Goal: Task Accomplishment & Management: Manage account settings

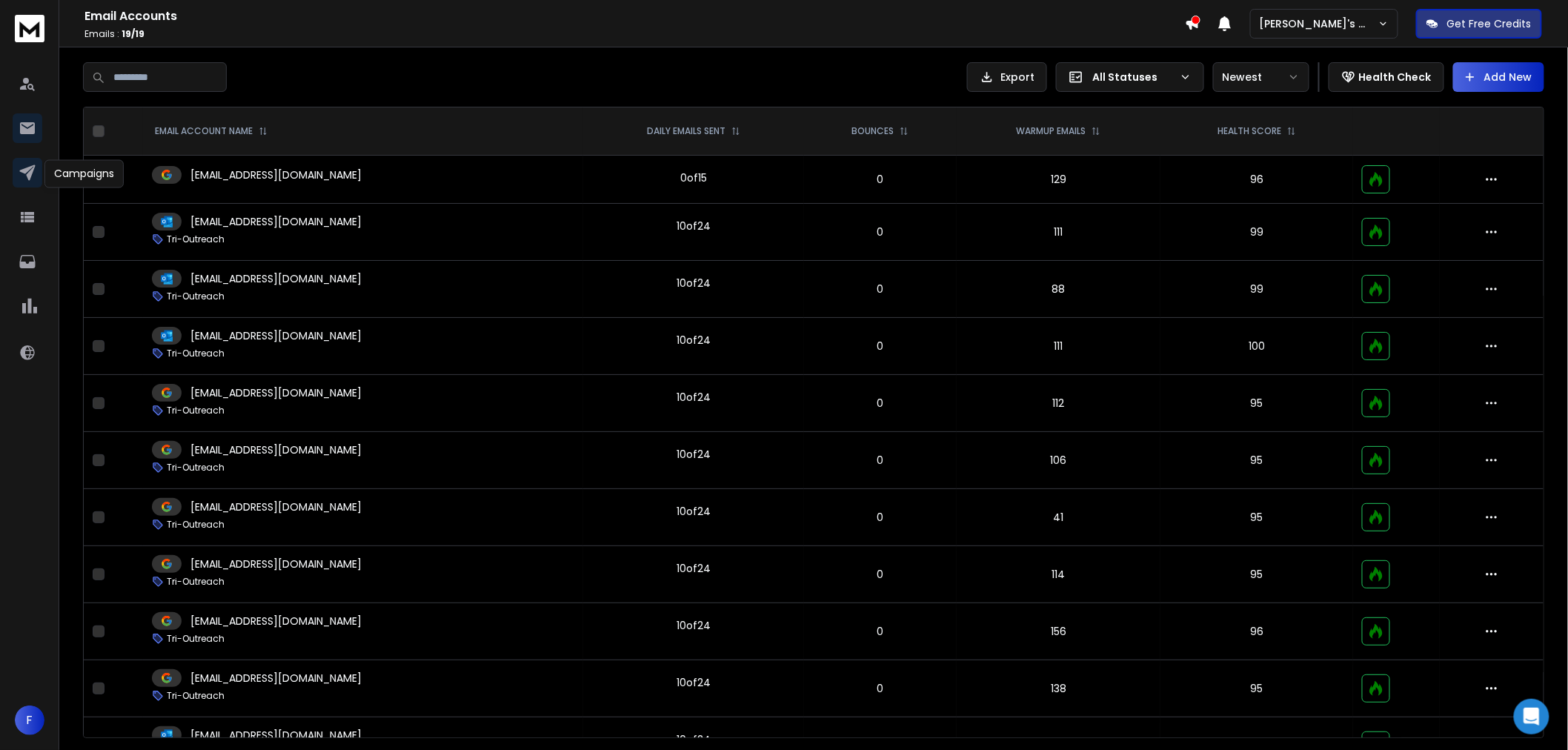
click at [29, 172] on icon at bounding box center [27, 172] width 16 height 16
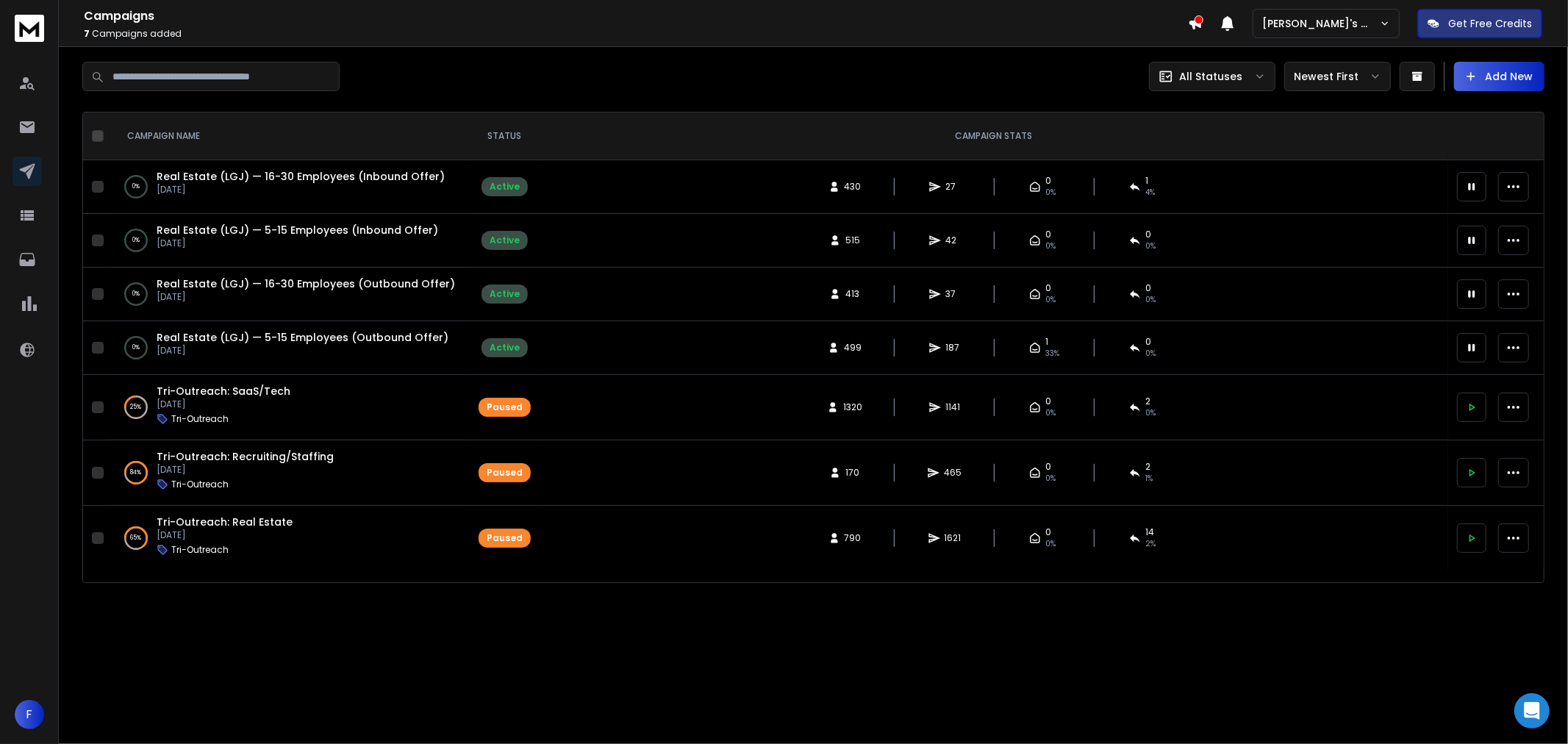
click at [195, 171] on span "Real Estate (LGJ) — 16-30 Employees (Inbound Offer)" at bounding box center [301, 177] width 288 height 15
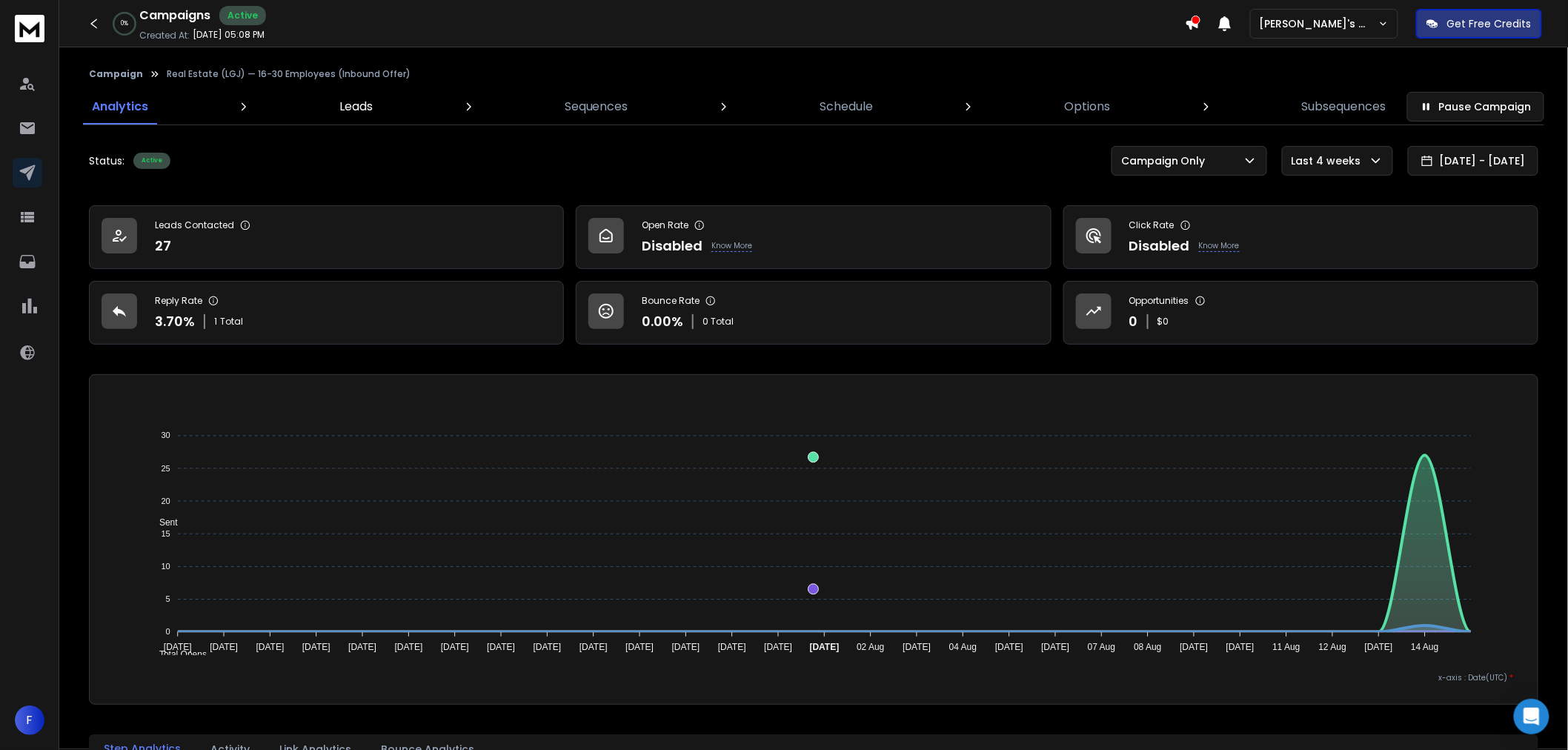
click at [345, 102] on p "Leads" at bounding box center [356, 107] width 33 height 18
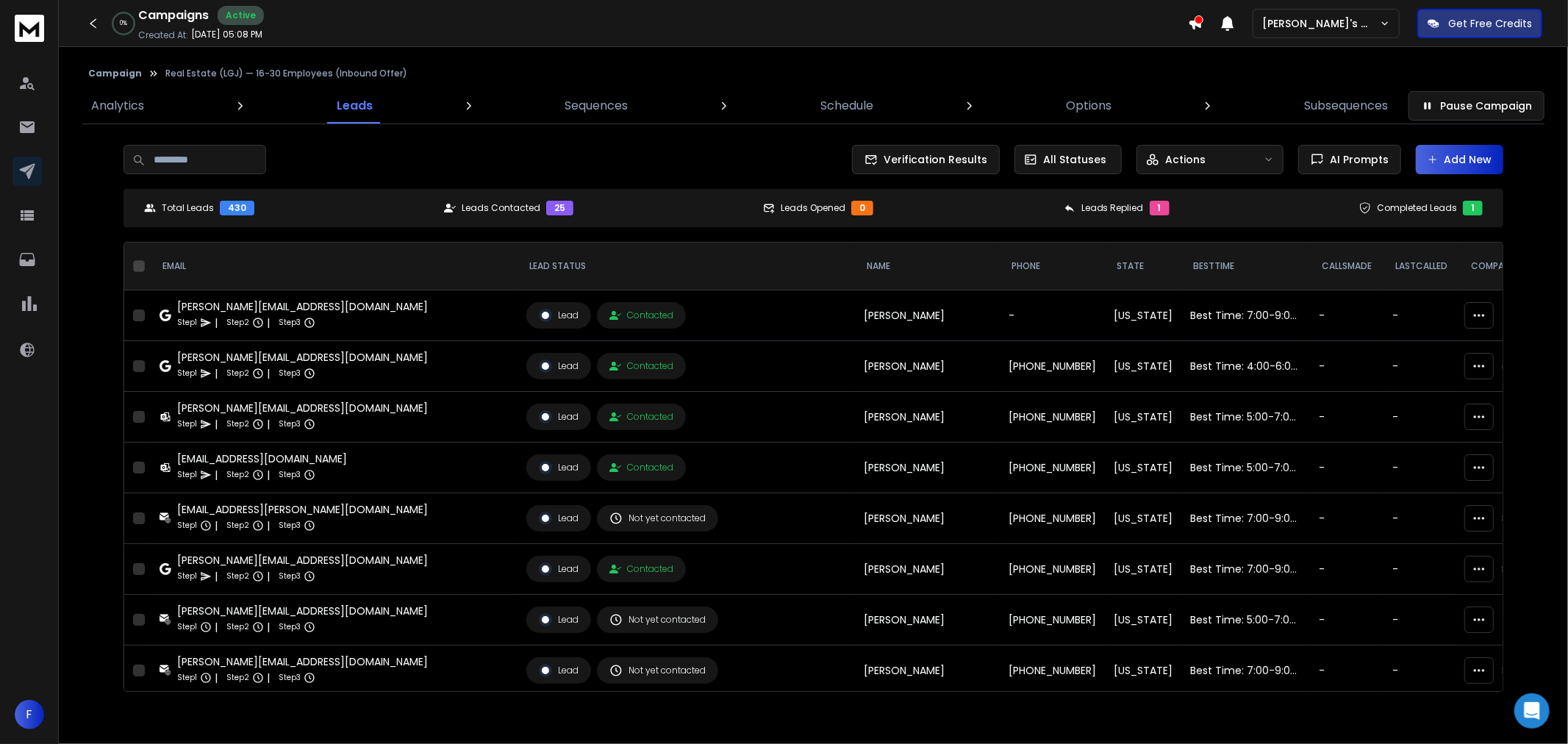
click at [230, 309] on div "[PERSON_NAME][EMAIL_ADDRESS][DOMAIN_NAME]" at bounding box center [302, 307] width 251 height 15
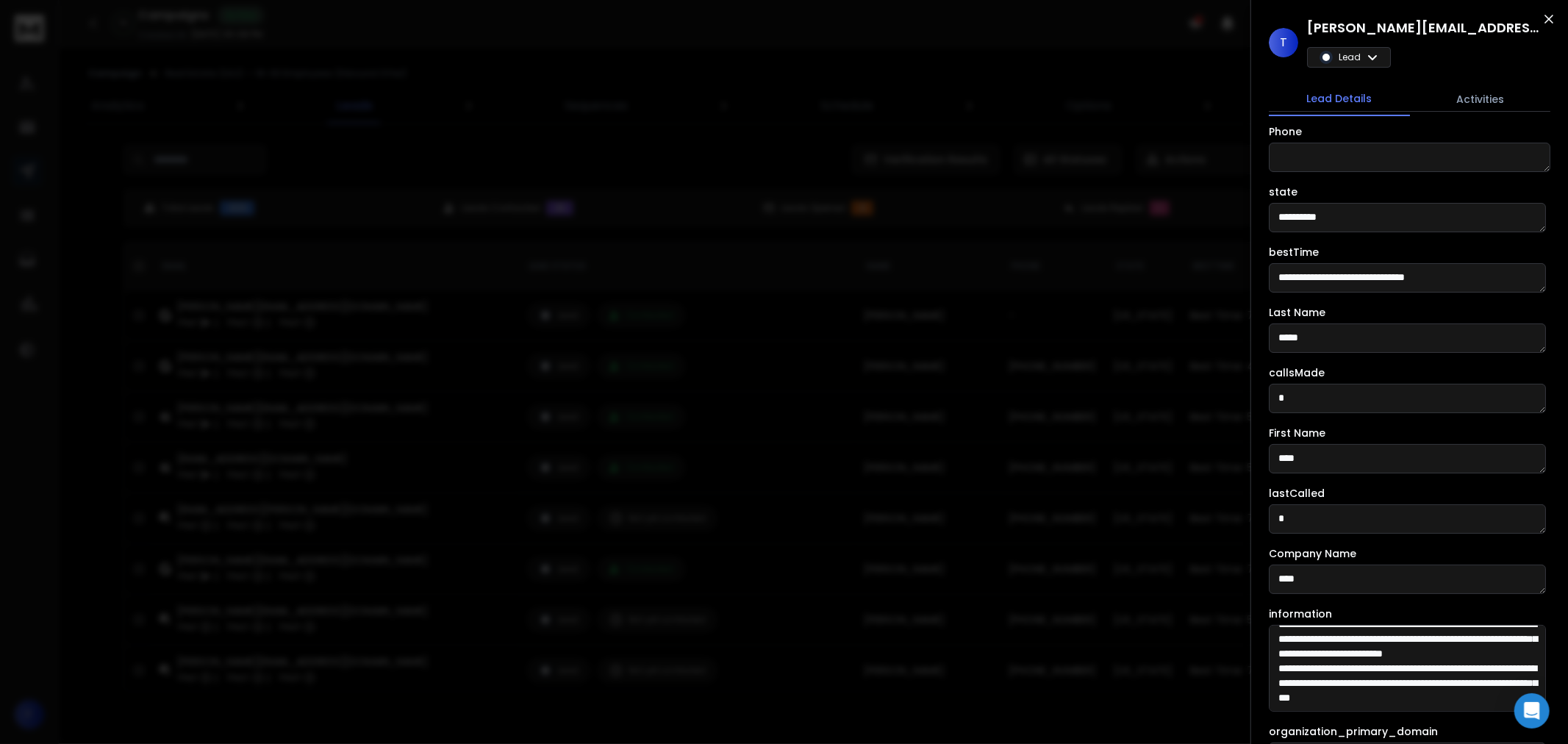
click at [1541, 17] on icon "button" at bounding box center [1549, 19] width 15 height 15
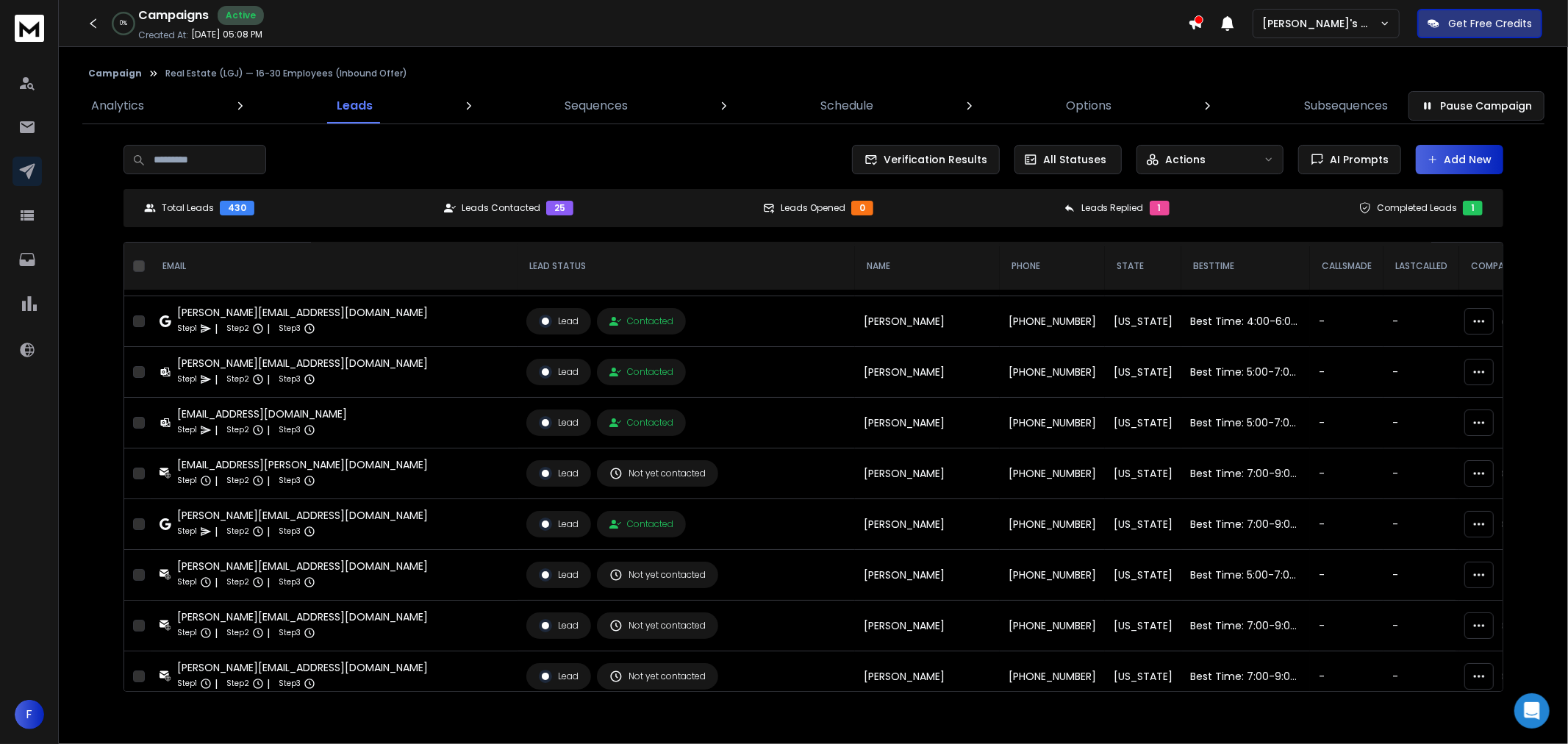
scroll to position [81, 0]
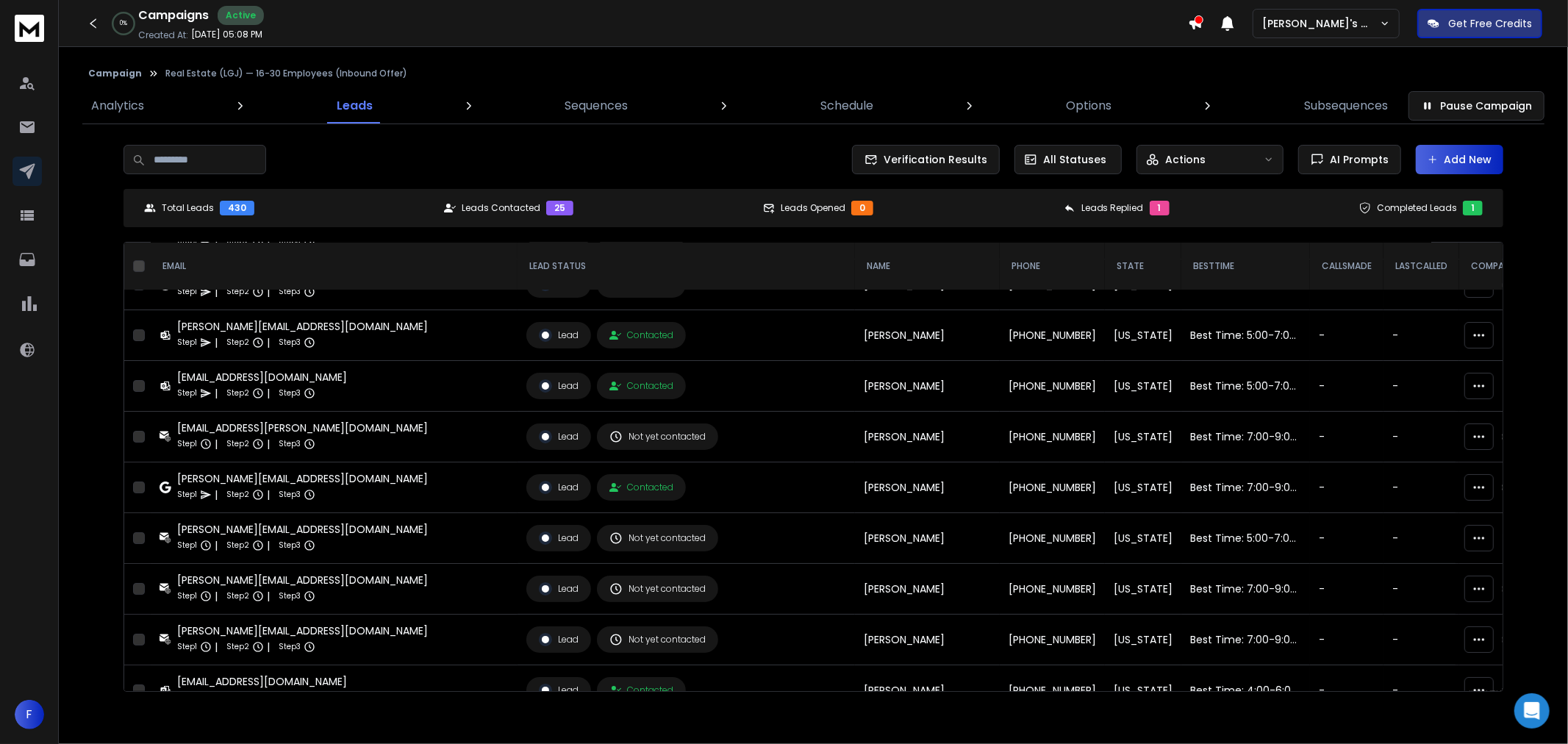
click at [609, 384] on div "Contacted" at bounding box center [641, 386] width 64 height 12
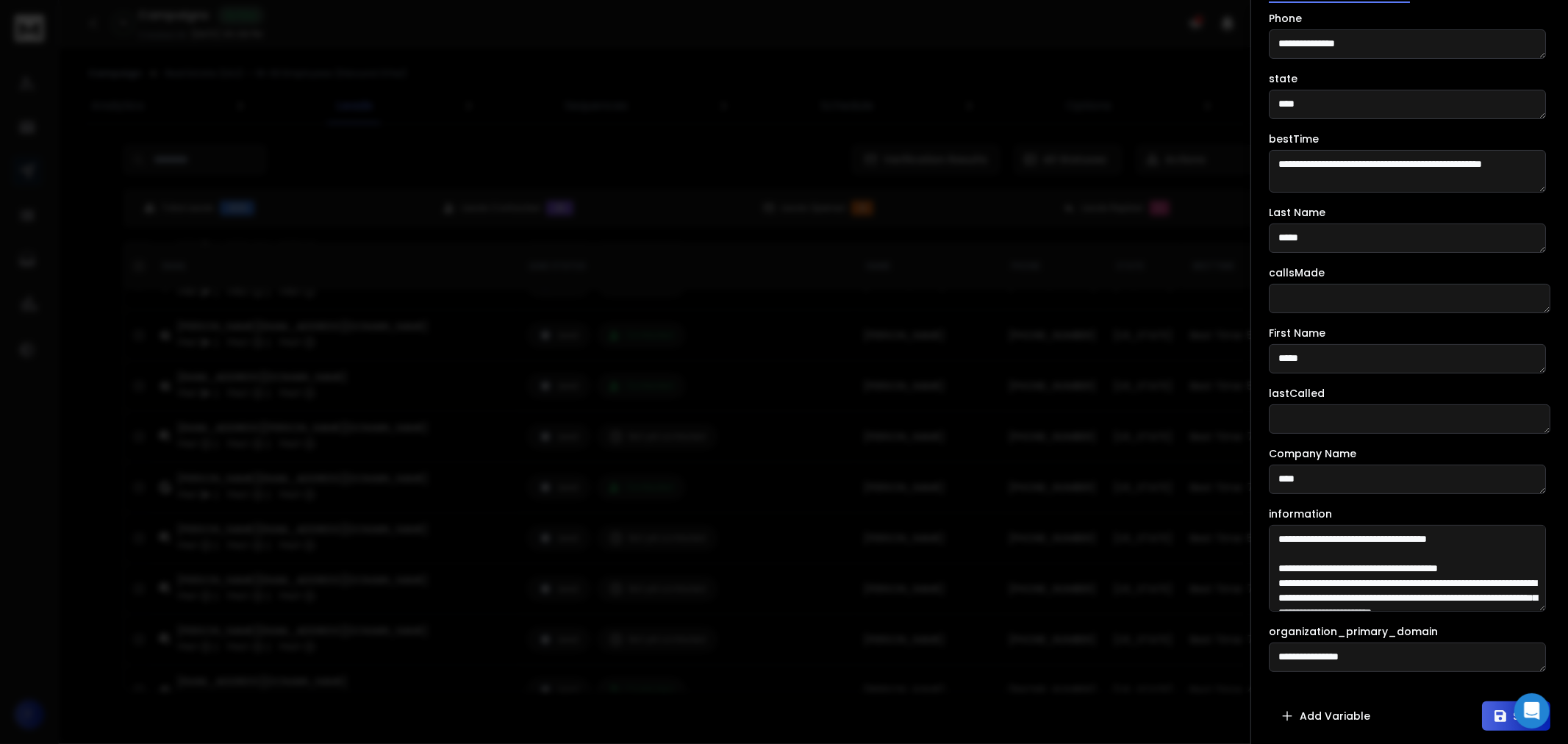
scroll to position [116, 0]
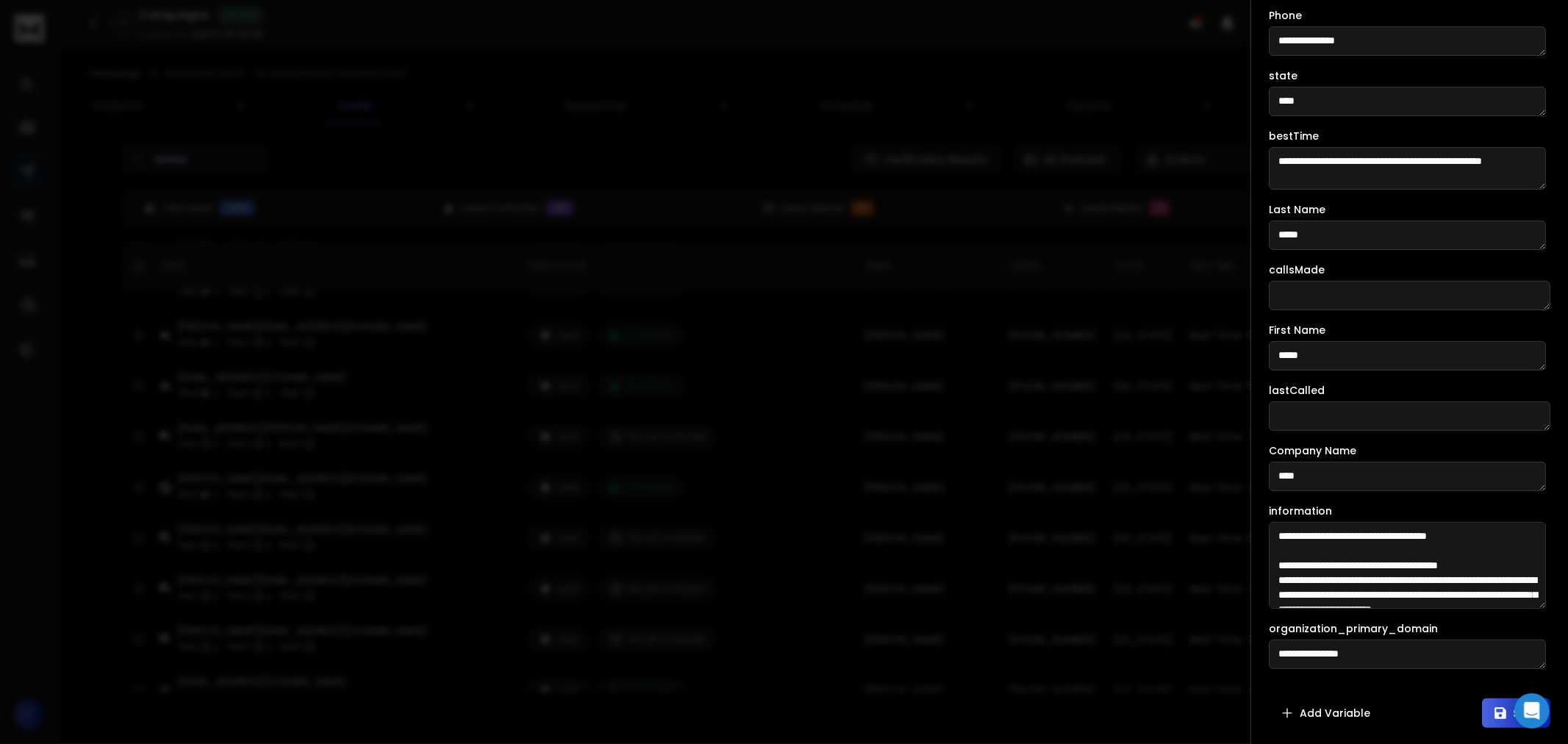
click at [1349, 305] on textarea at bounding box center [1409, 295] width 281 height 29
click at [1205, 306] on div at bounding box center [784, 372] width 1568 height 744
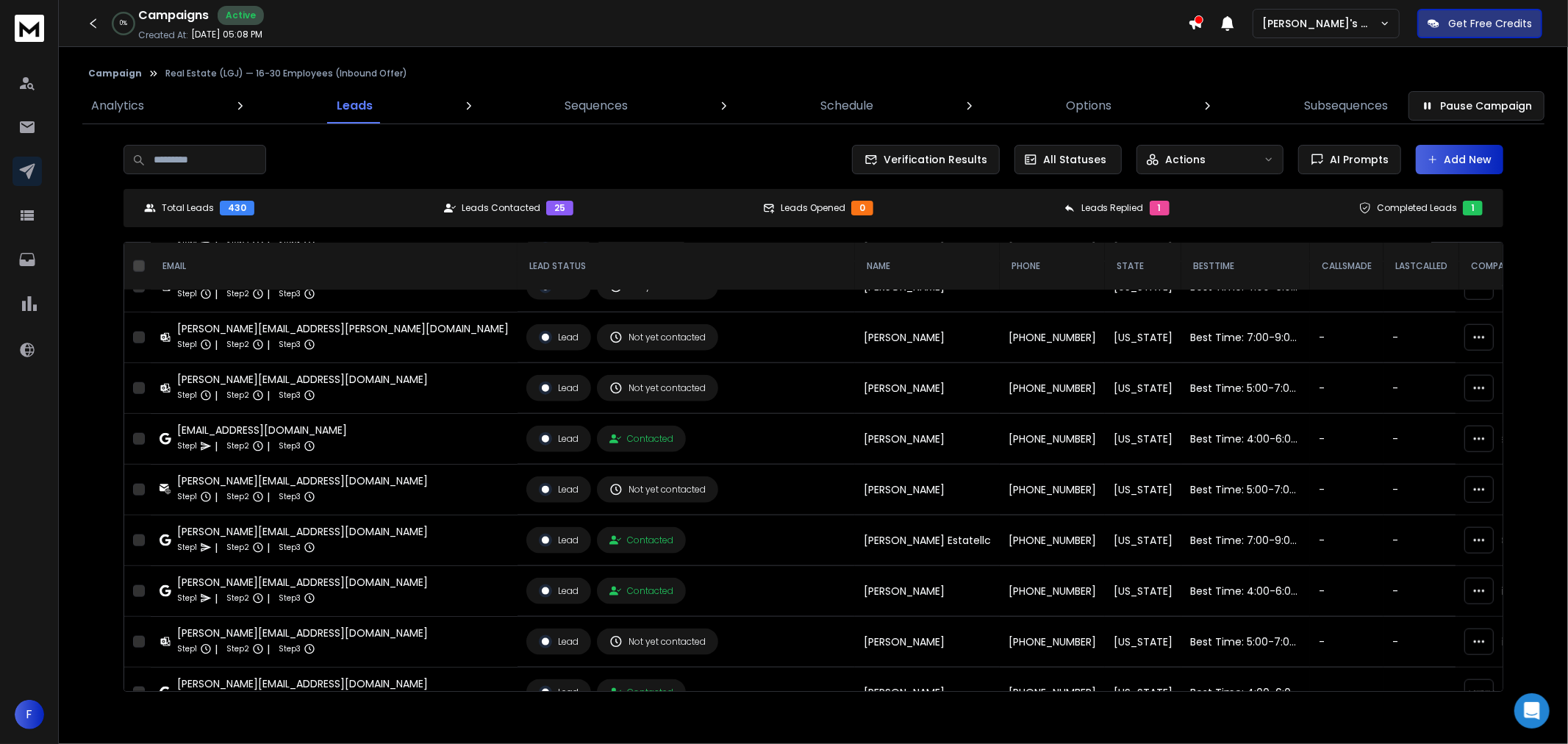
scroll to position [1427, 0]
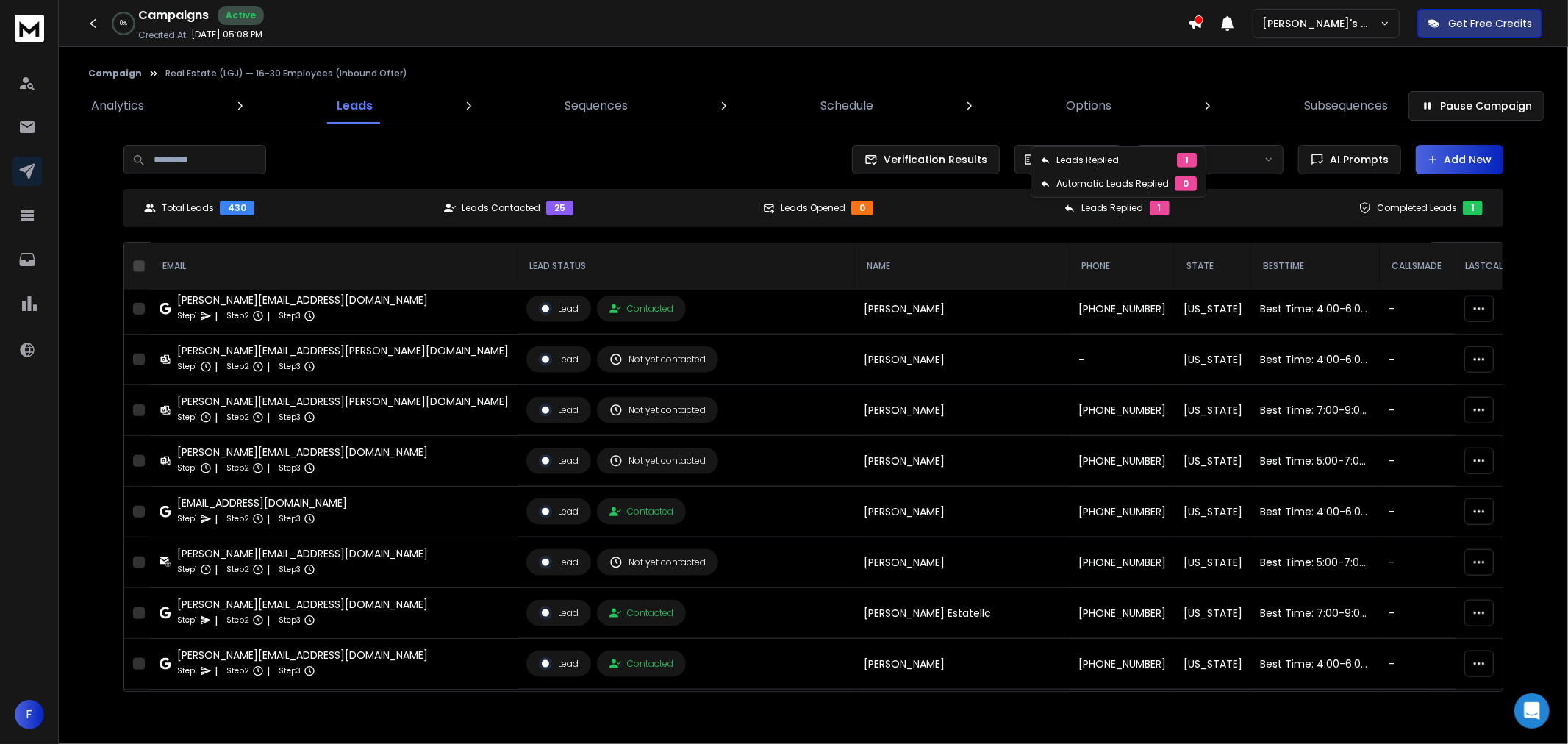
click at [1104, 213] on p "Leads Replied" at bounding box center [1113, 208] width 63 height 12
click at [1150, 204] on div "1" at bounding box center [1159, 208] width 20 height 15
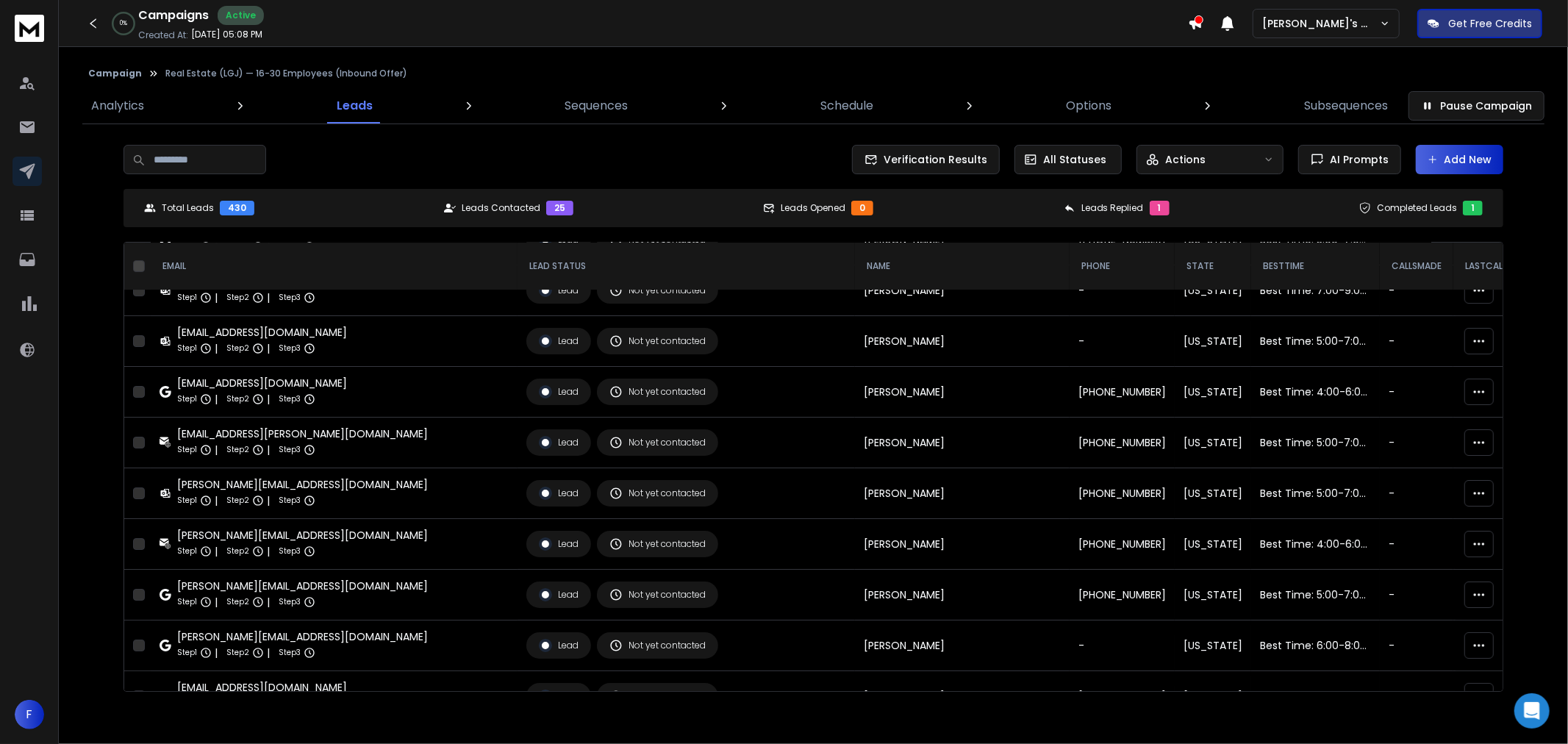
scroll to position [4701, 0]
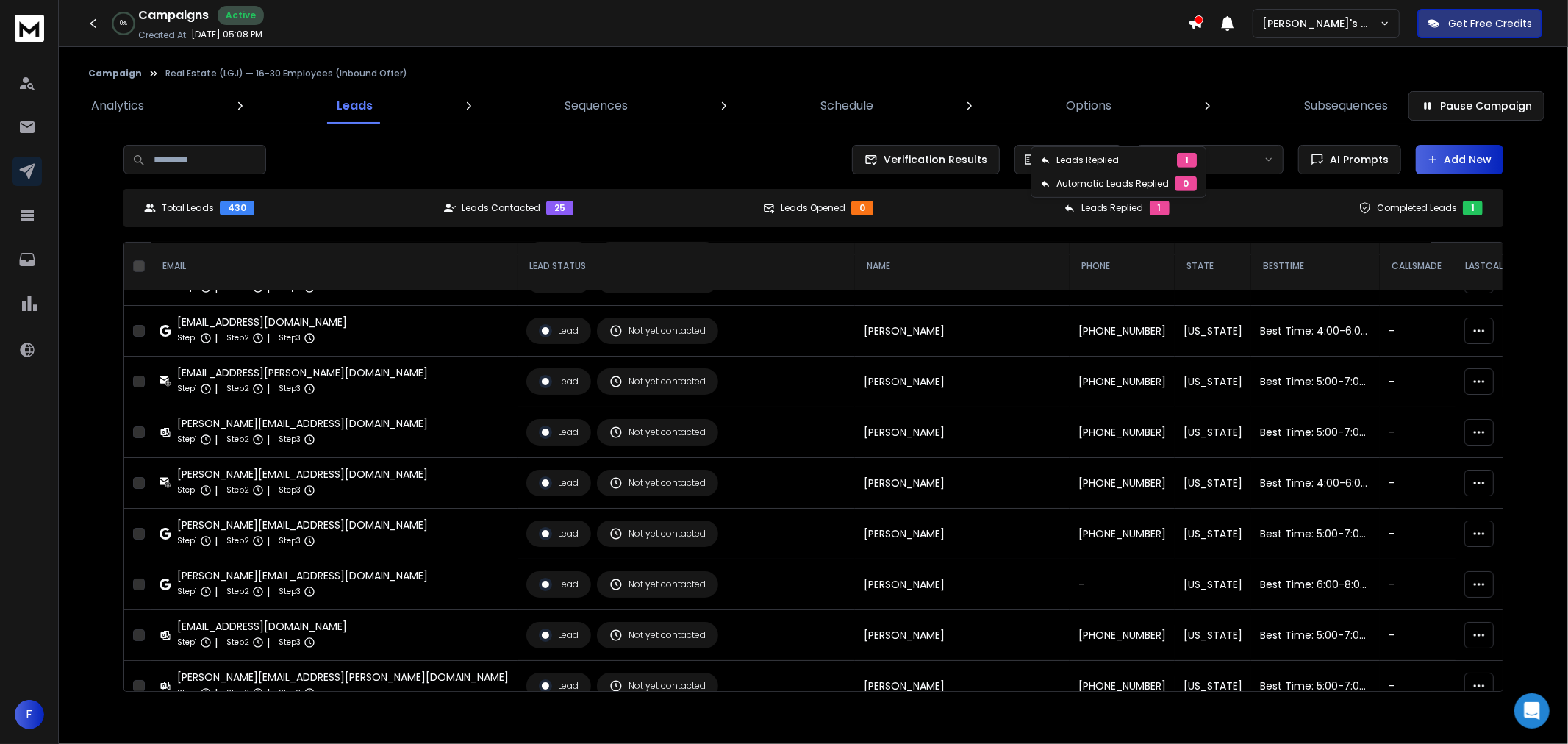
click at [1067, 209] on icon at bounding box center [1069, 208] width 12 height 12
click at [1071, 208] on icon at bounding box center [1069, 208] width 9 height 7
drag, startPoint x: 1071, startPoint y: 208, endPoint x: 1110, endPoint y: 212, distance: 39.2
click at [1074, 208] on icon at bounding box center [1069, 208] width 12 height 12
click at [1144, 209] on div "Leads Replied 1" at bounding box center [1116, 208] width 106 height 15
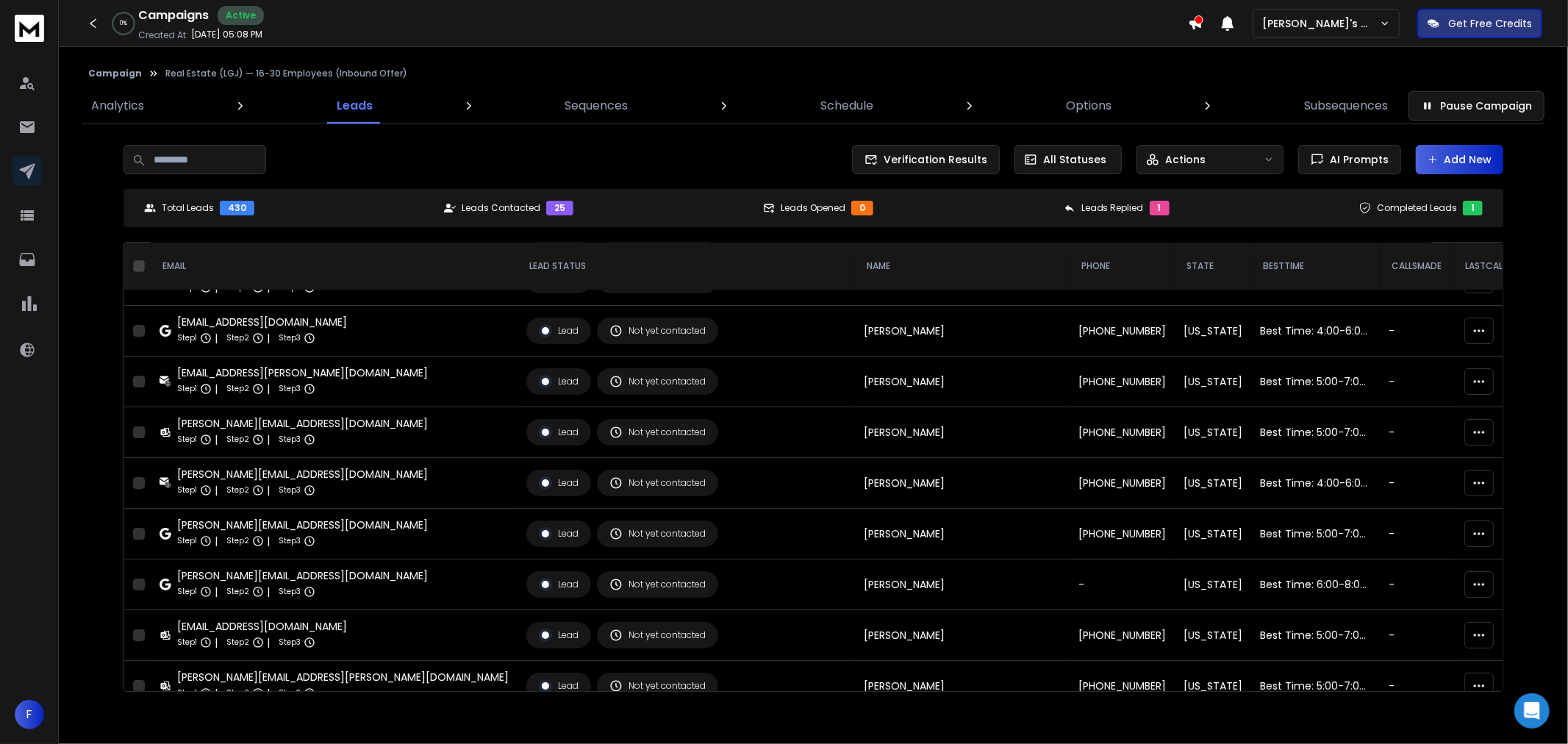
click at [1172, 209] on div "Total Leads 430 Leads Contacted 25 Leads Opened 0 Leads Replied 1 Completed Lea…" at bounding box center [813, 207] width 1380 height 38
click at [1088, 163] on p "All Statuses" at bounding box center [1075, 160] width 63 height 15
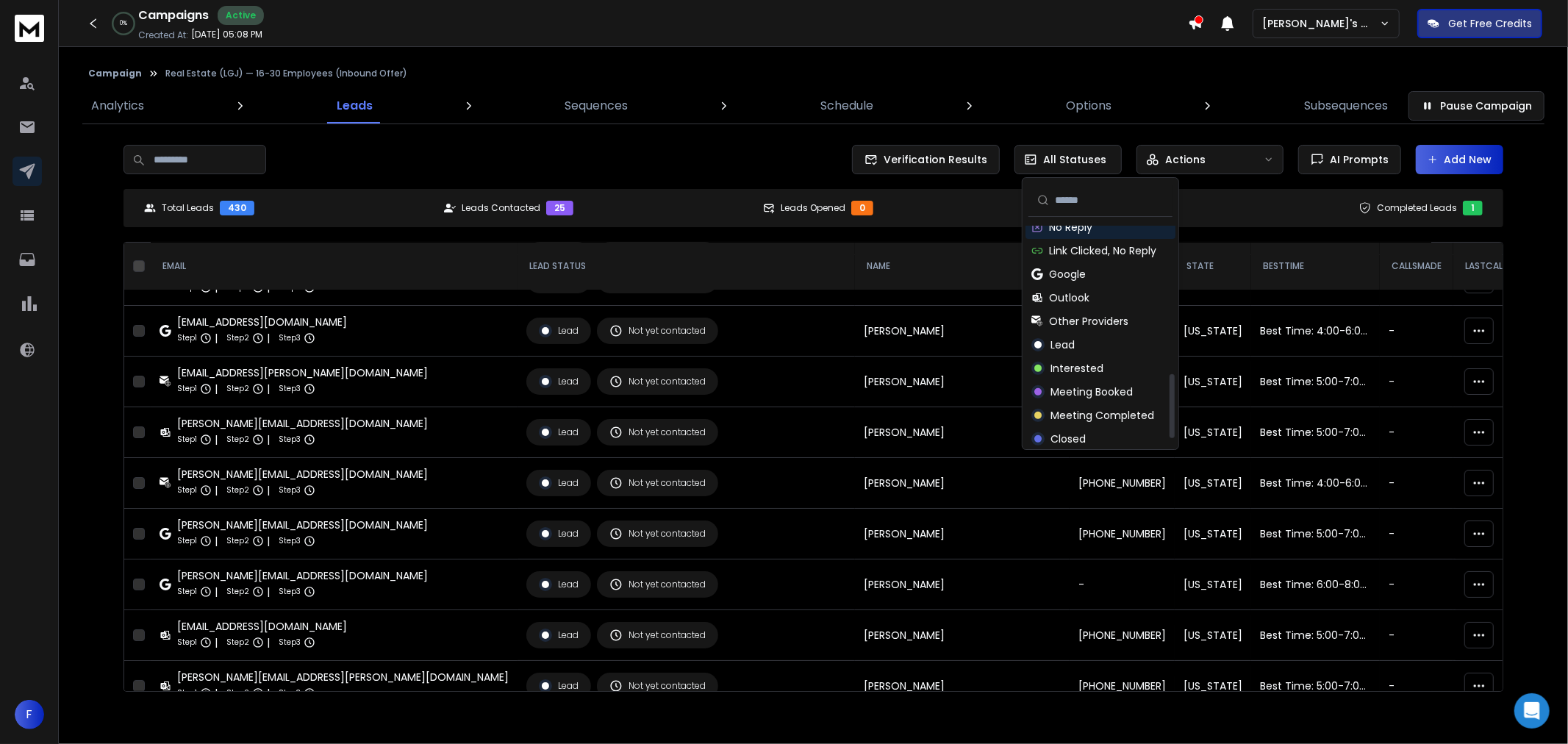
scroll to position [531, 0]
click at [1243, 217] on div "Total Leads 430 Leads Contacted 25 Leads Opened 0 Leads Replied 1 Completed Lea…" at bounding box center [813, 207] width 1380 height 38
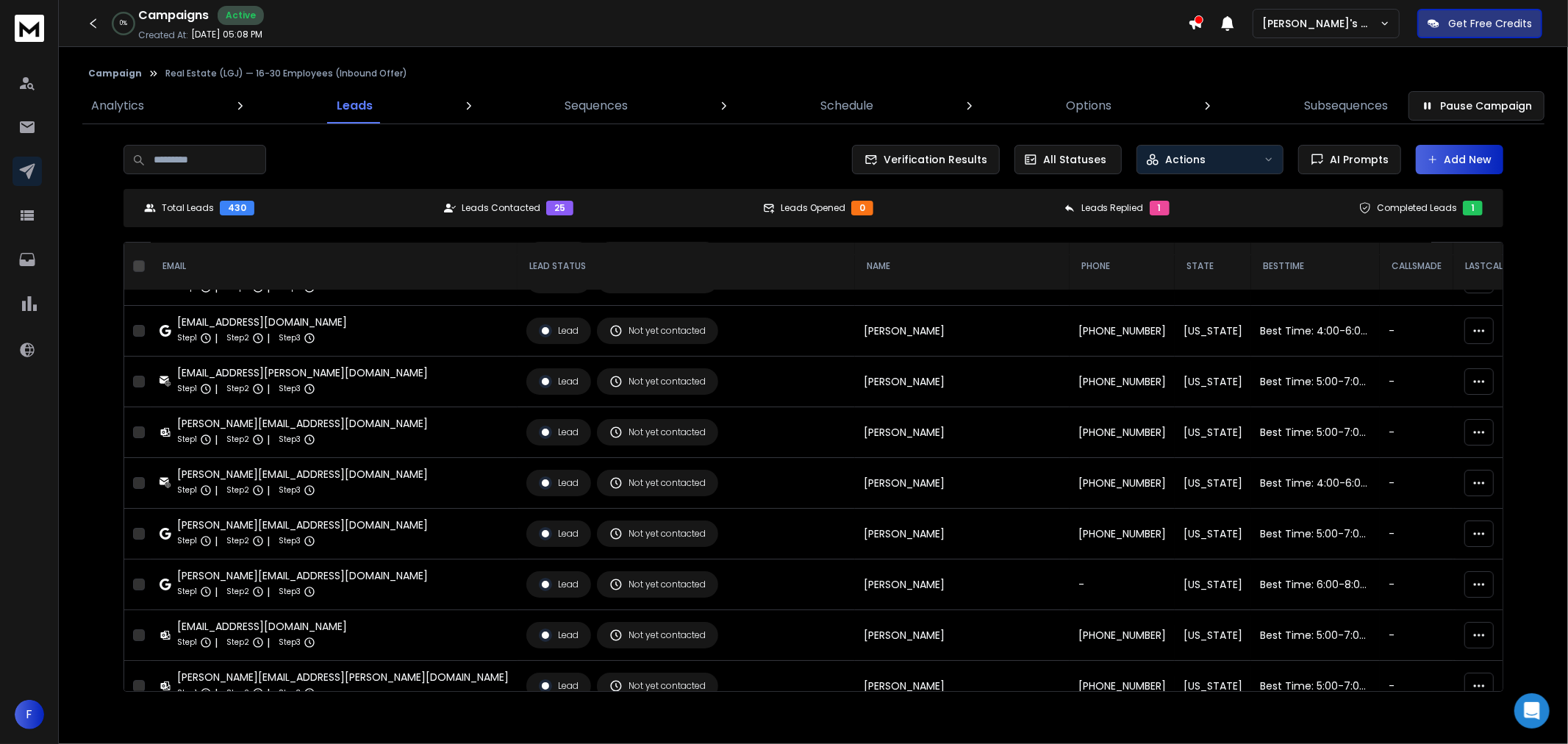
click at [1257, 168] on button "Actions" at bounding box center [1210, 159] width 147 height 29
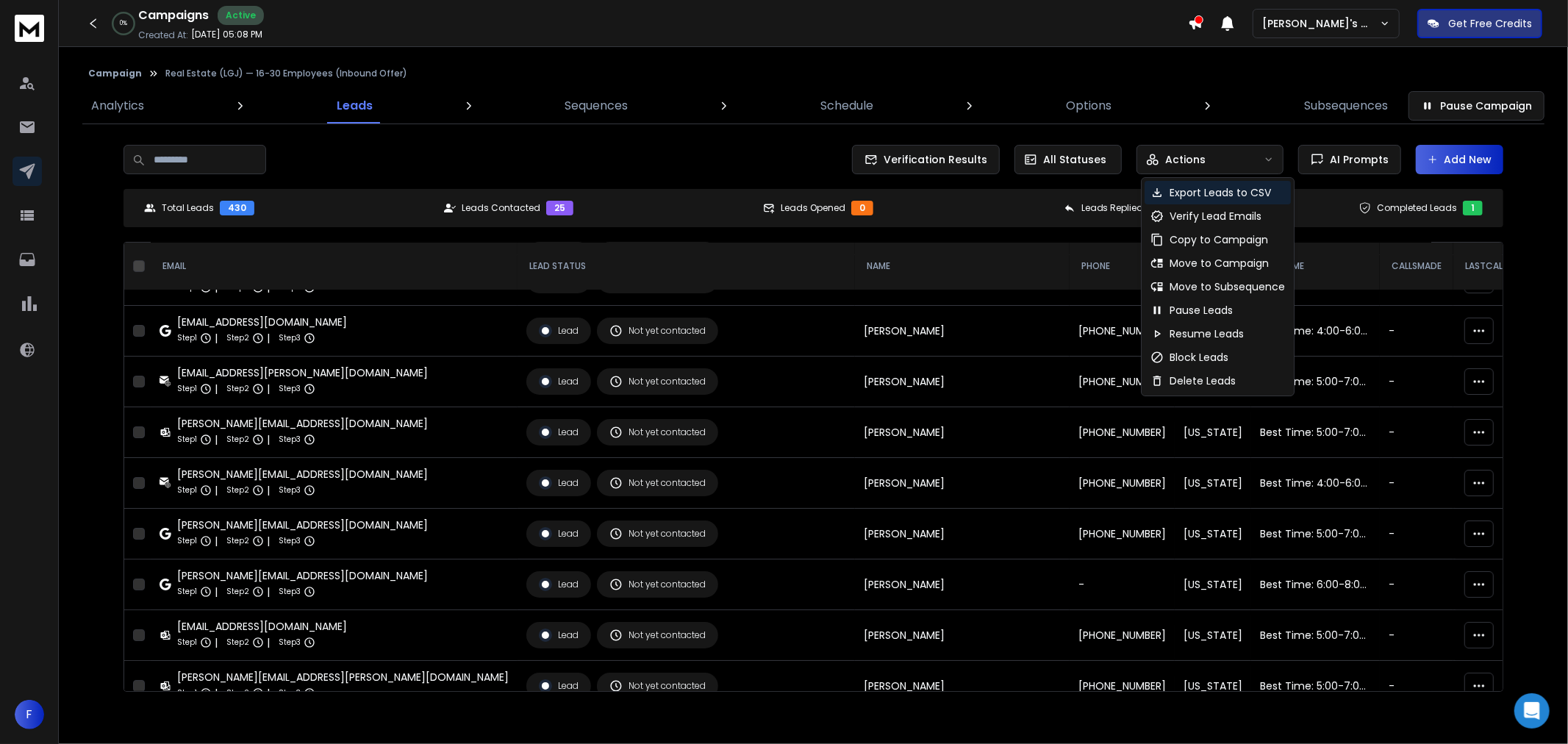
click at [1311, 187] on div "Verification Results All Statuses Actions AI Prompts Add New Total Leads 430 Le…" at bounding box center [813, 410] width 1380 height 532
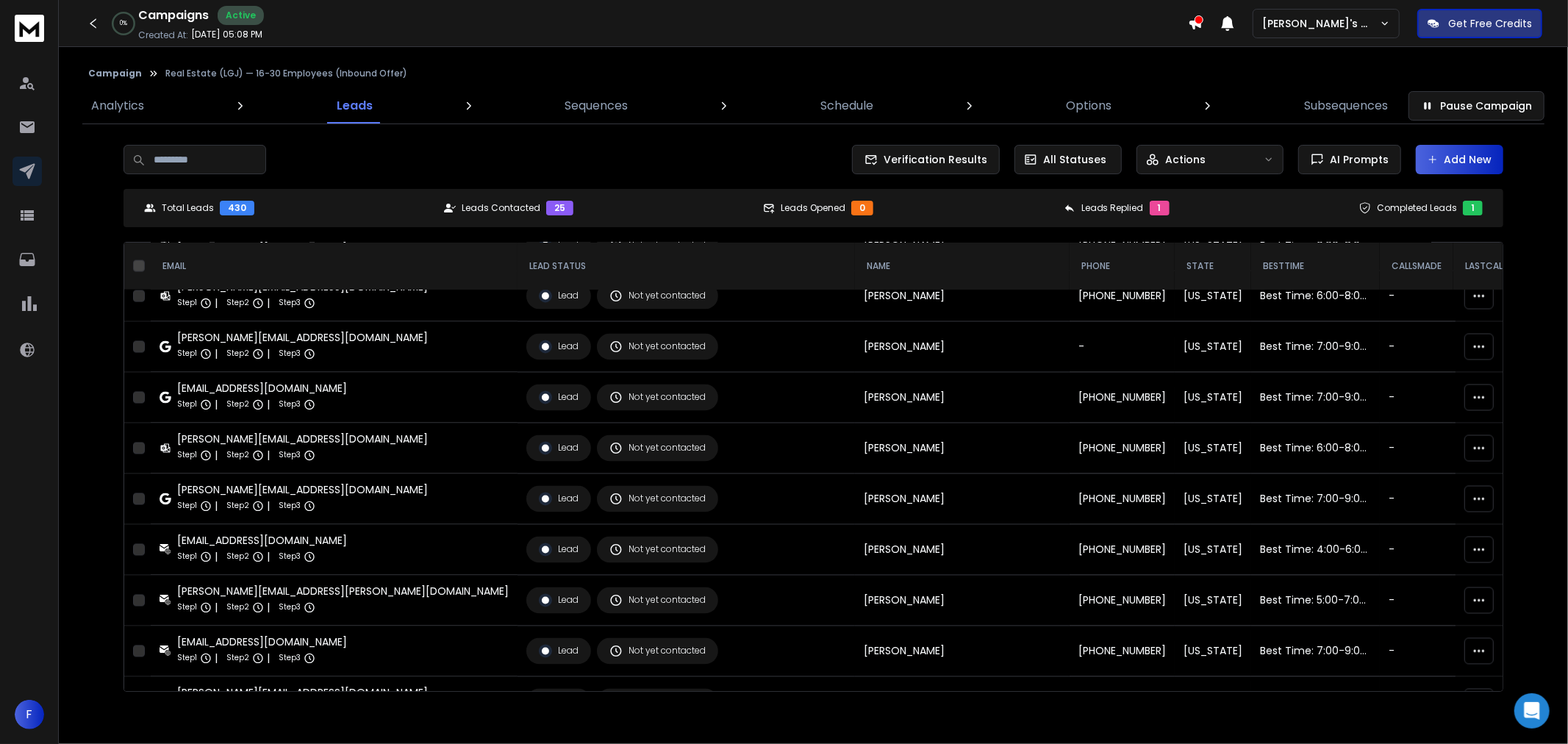
scroll to position [2169, 0]
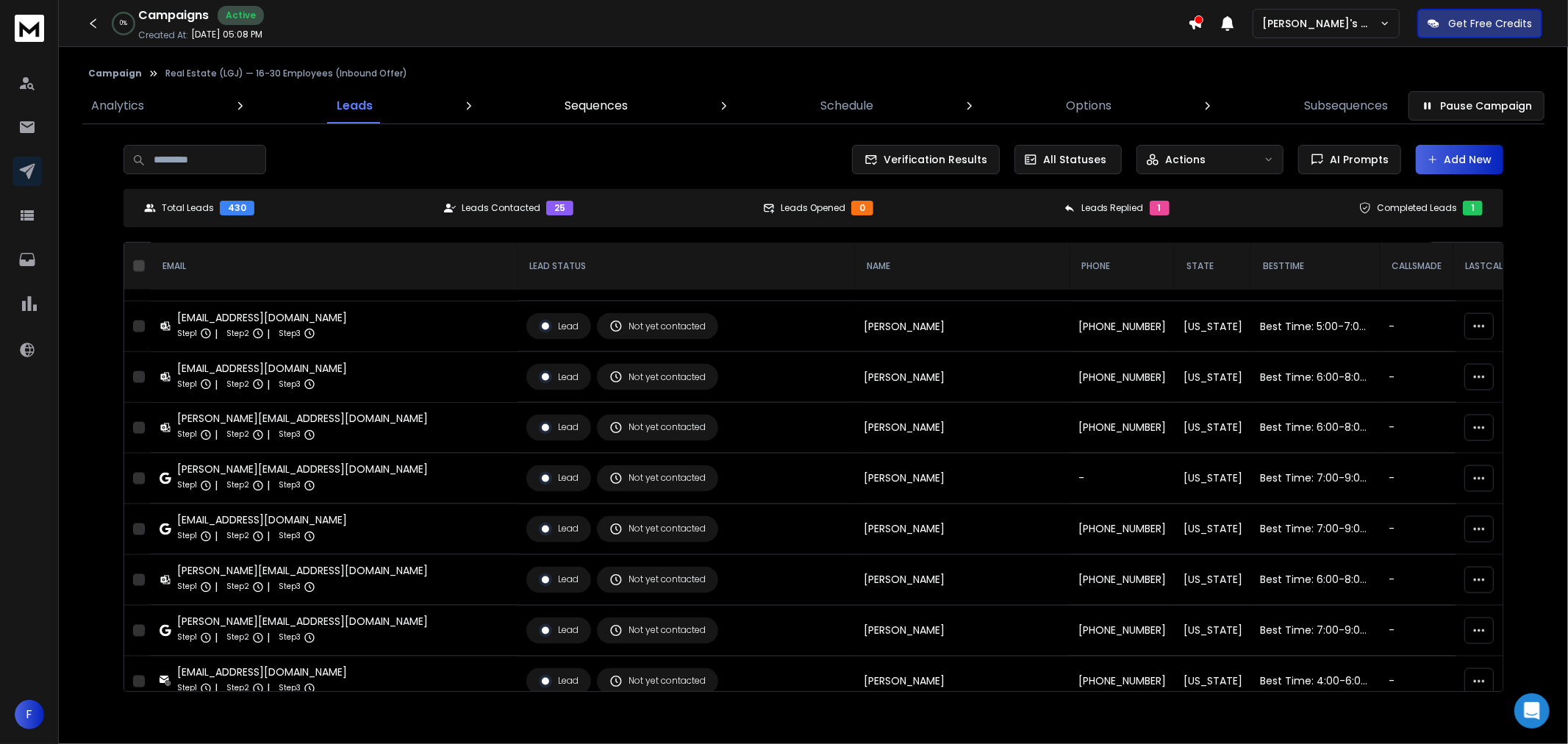
click at [605, 93] on link "Sequences" at bounding box center [597, 105] width 81 height 35
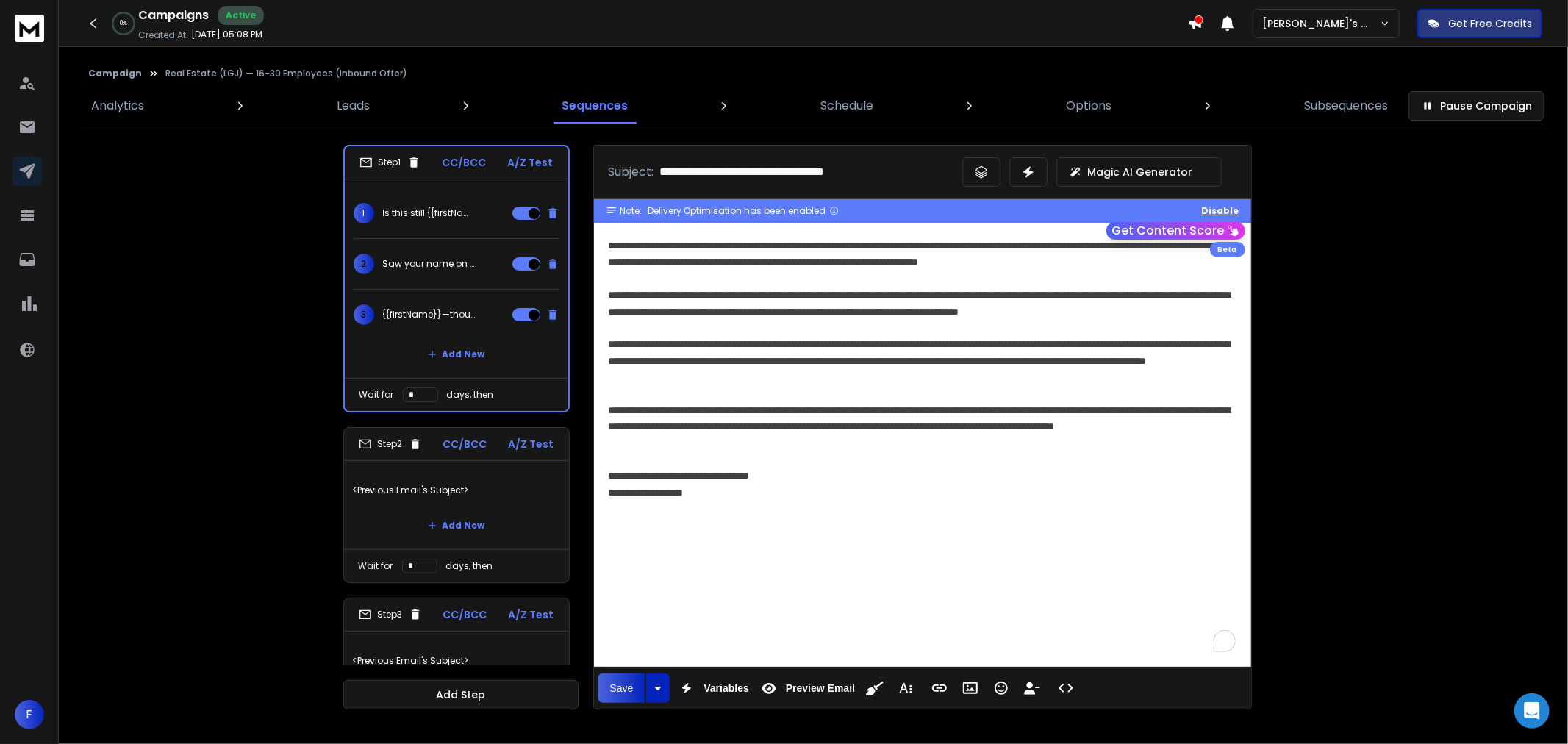
drag, startPoint x: 772, startPoint y: 439, endPoint x: 1055, endPoint y: 522, distance: 294.9
click at [1055, 522] on div "**********" at bounding box center [922, 444] width 657 height 444
click at [855, 101] on p "Schedule" at bounding box center [846, 106] width 53 height 18
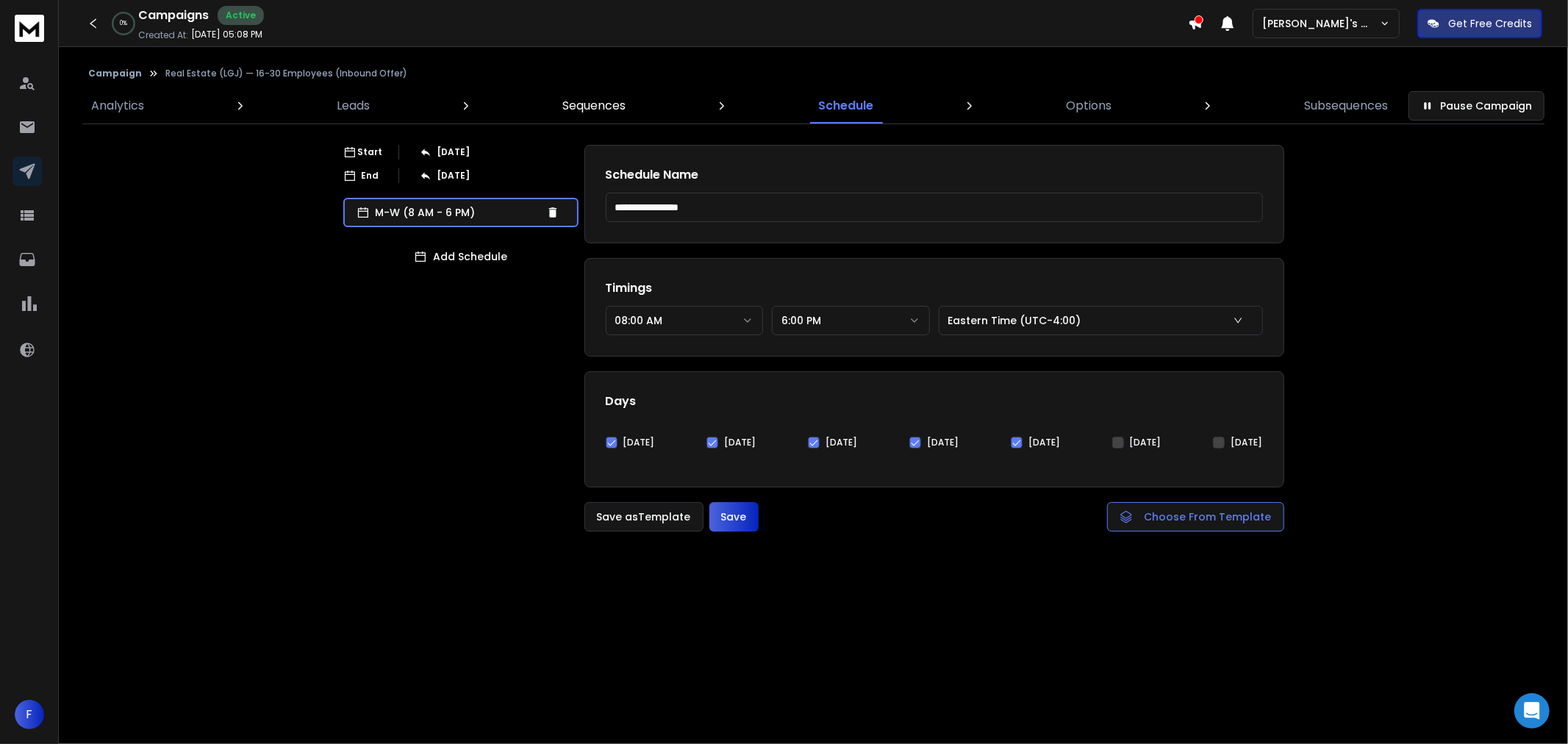
click at [555, 104] on link "Sequences" at bounding box center [594, 105] width 81 height 35
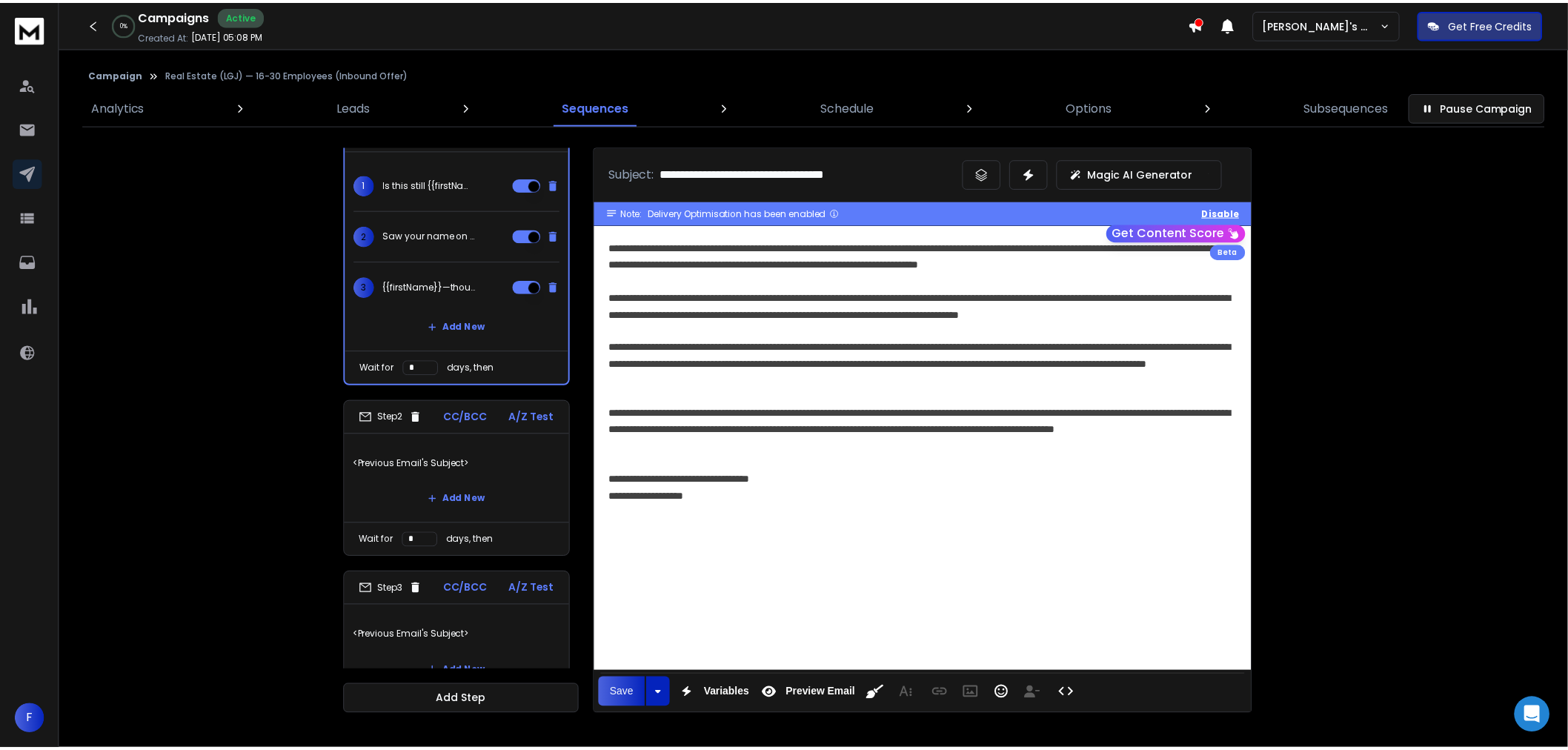
scroll to position [54, 0]
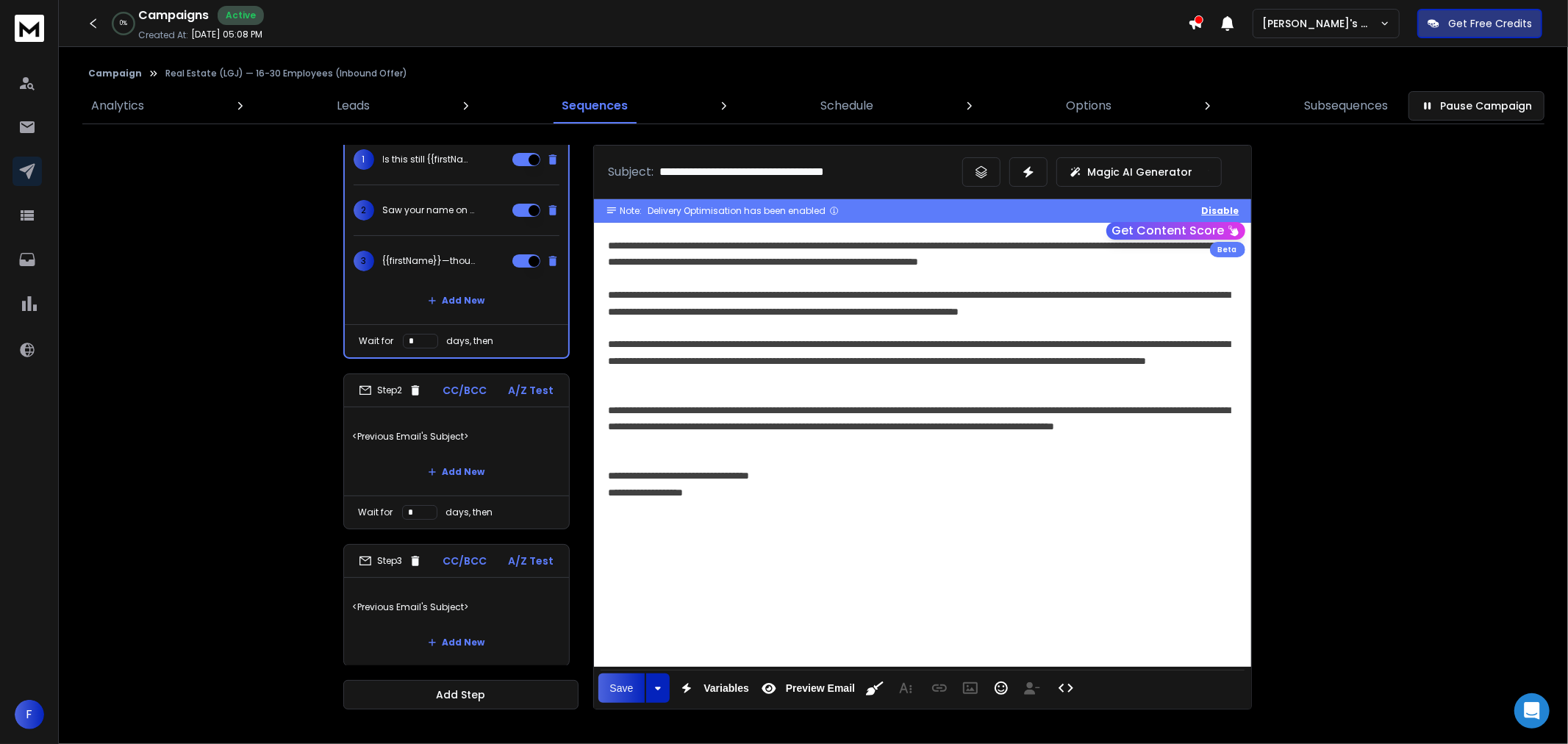
click at [420, 443] on p "<Previous Email's Subject>" at bounding box center [457, 436] width 207 height 41
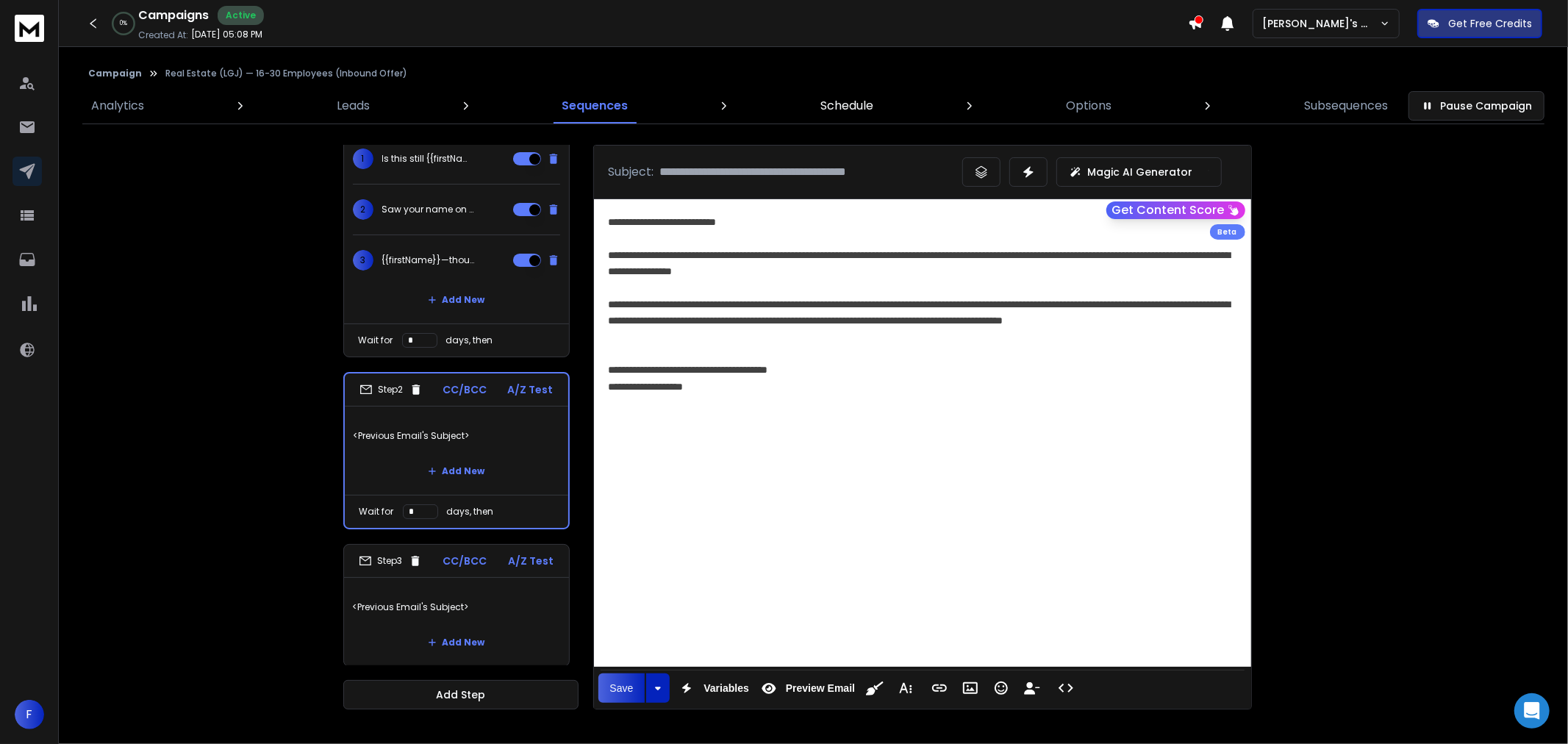
click at [865, 119] on link "Schedule" at bounding box center [846, 105] width 71 height 35
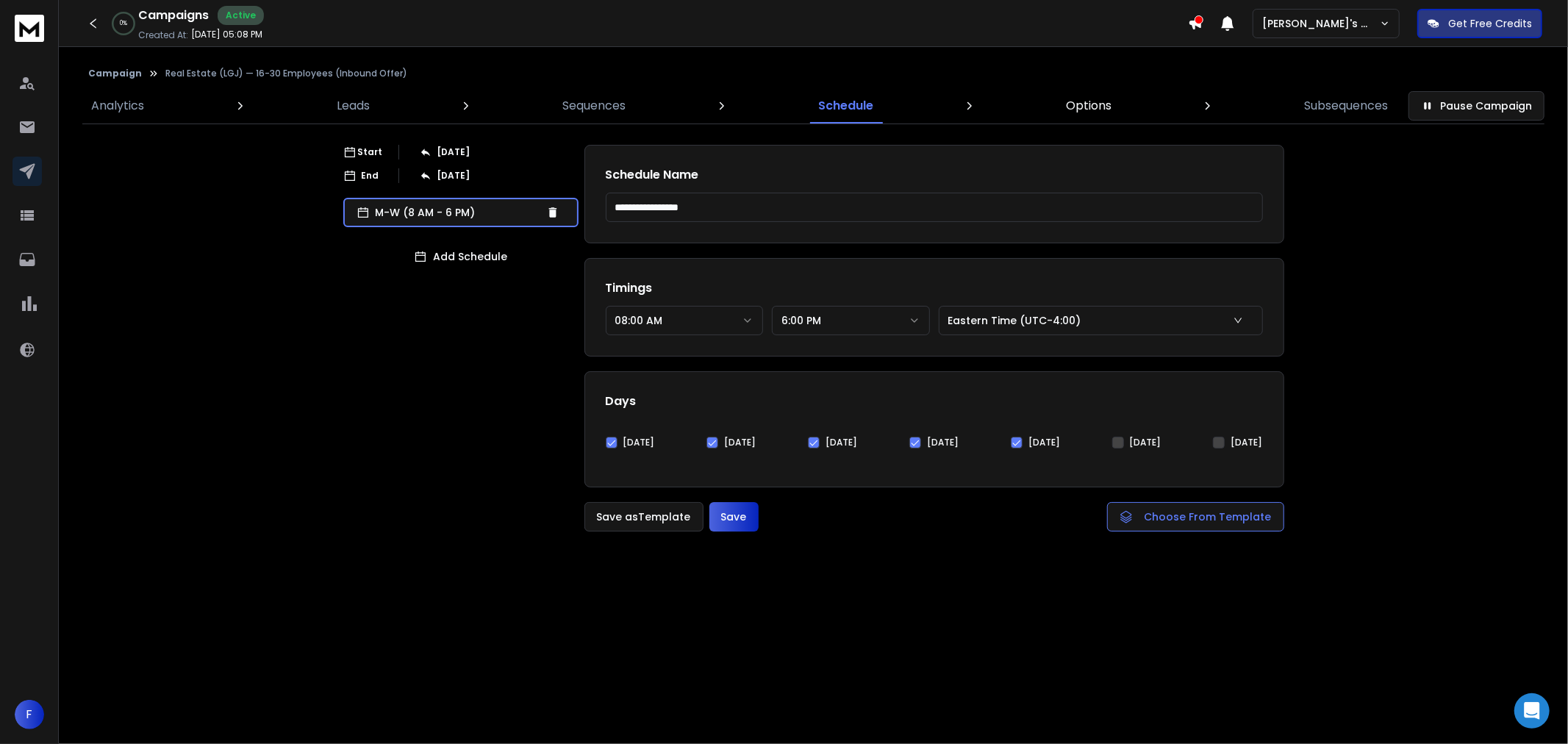
click at [1061, 122] on link "Options" at bounding box center [1088, 105] width 63 height 35
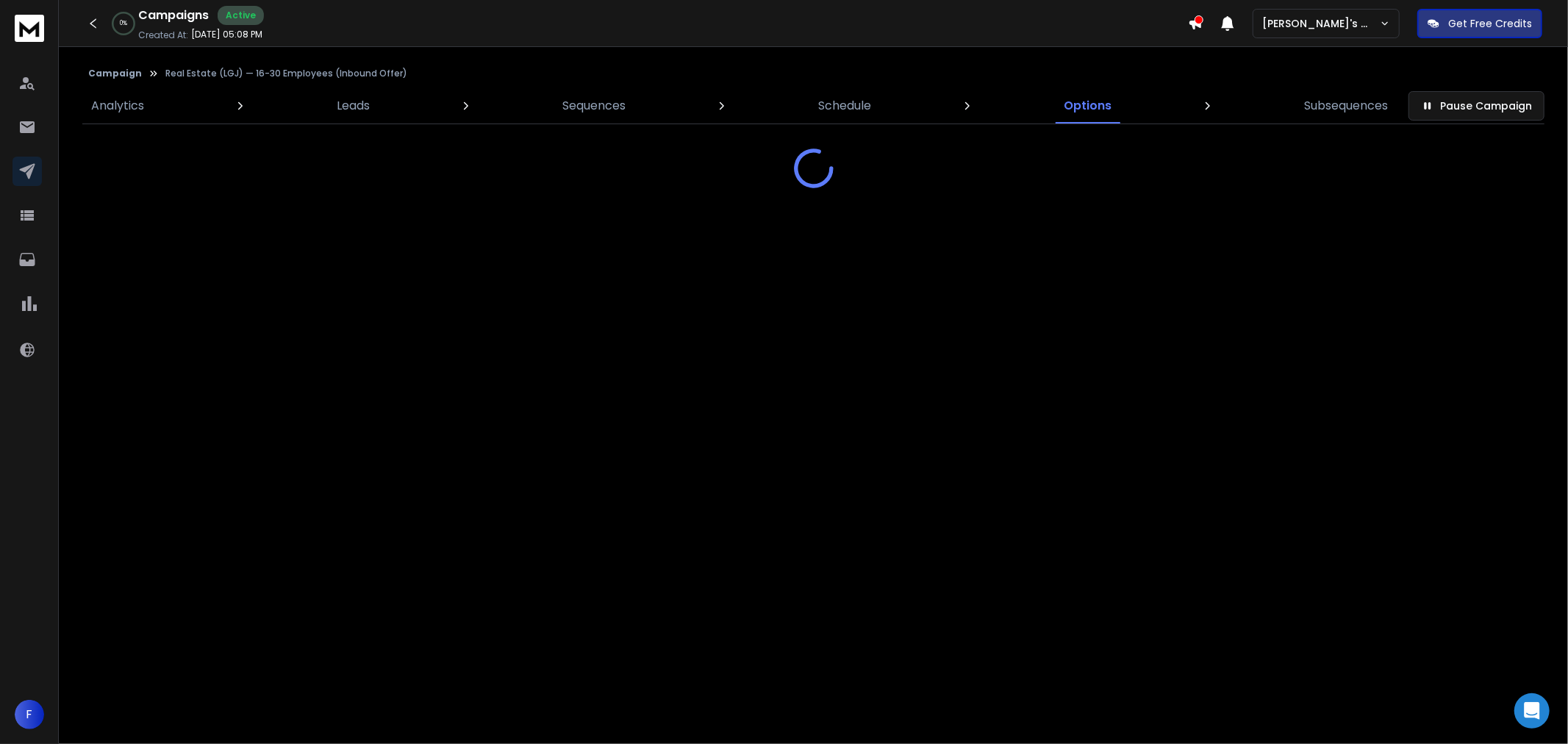
select select "*"
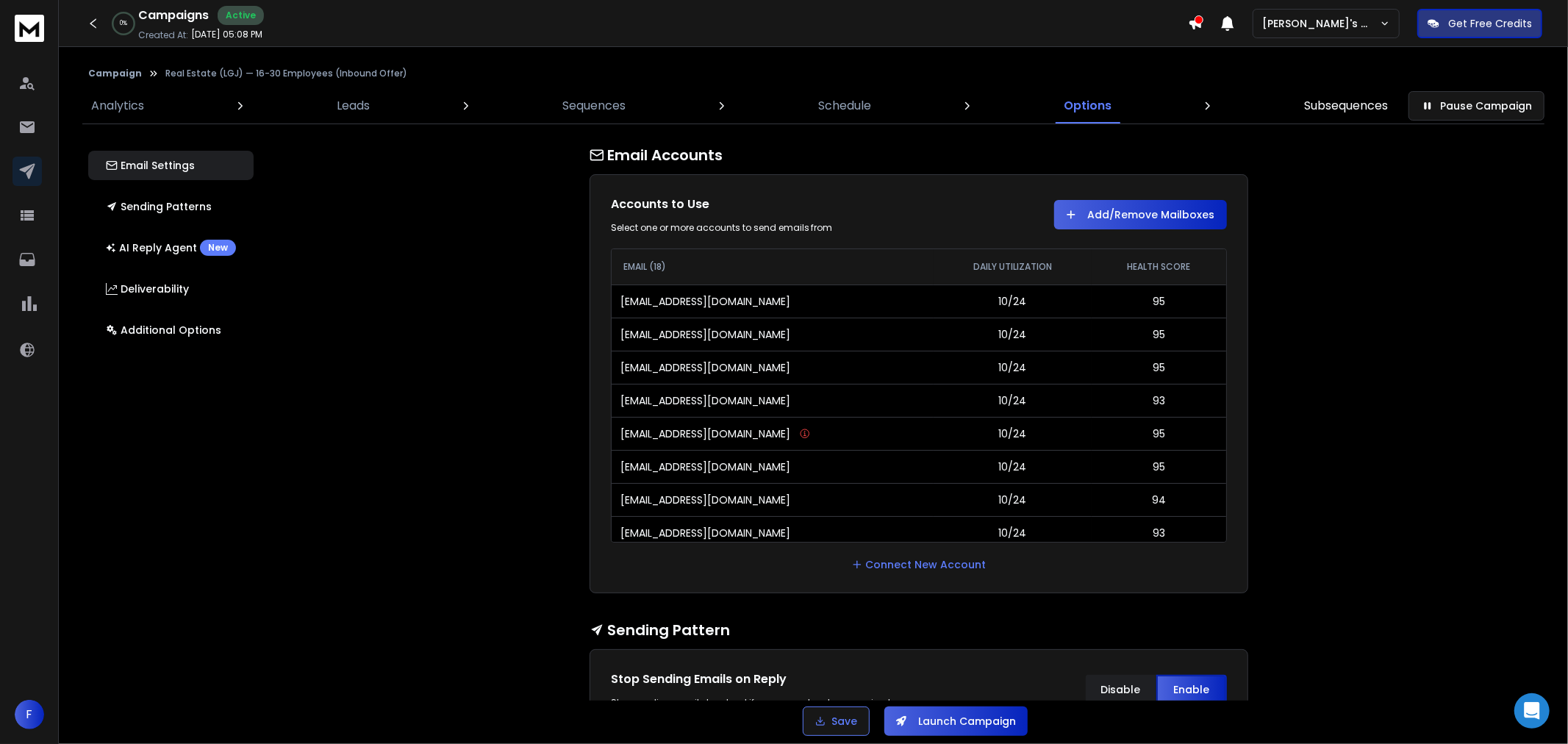
click at [1360, 106] on p "Subsequences" at bounding box center [1346, 106] width 84 height 18
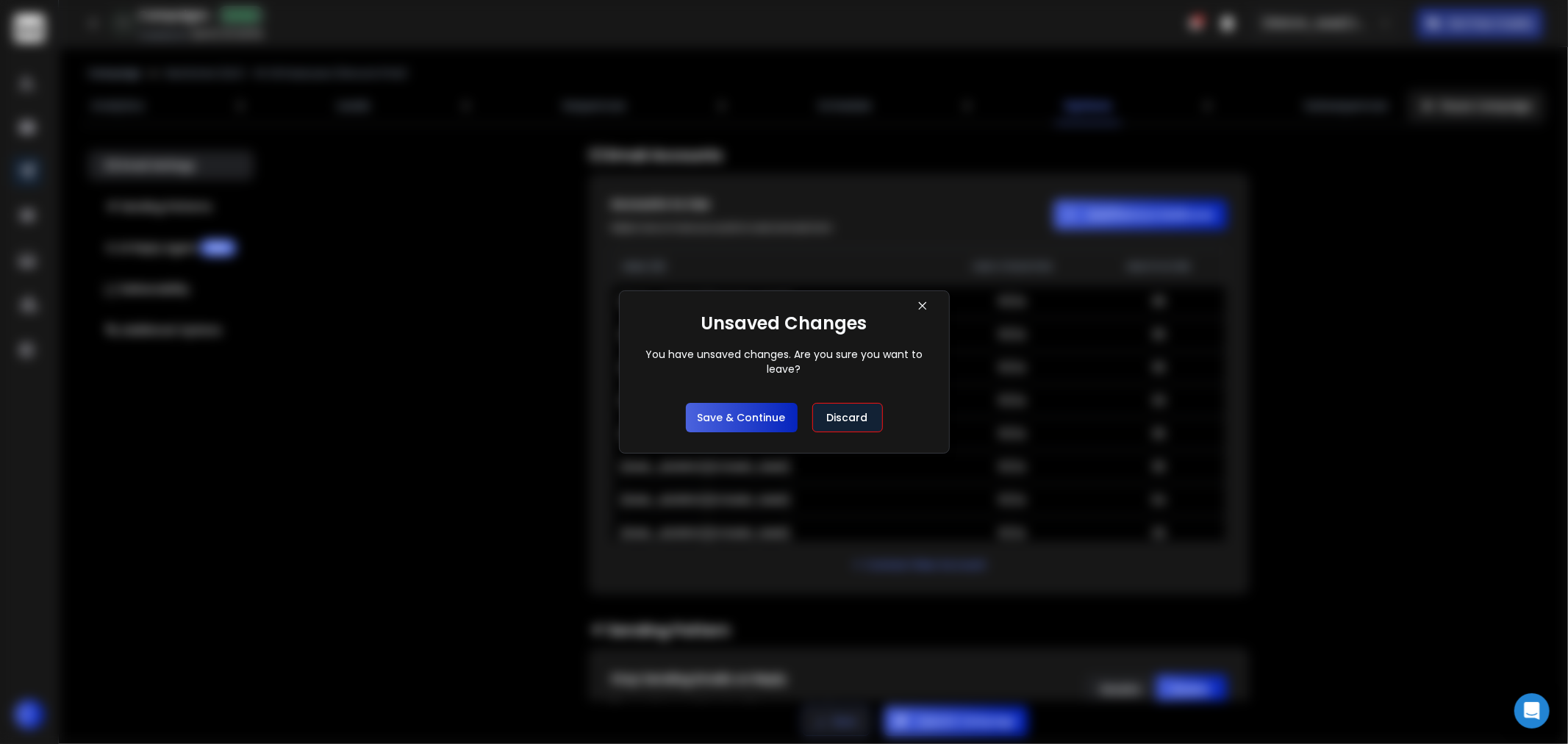
click at [921, 301] on icon at bounding box center [922, 306] width 12 height 12
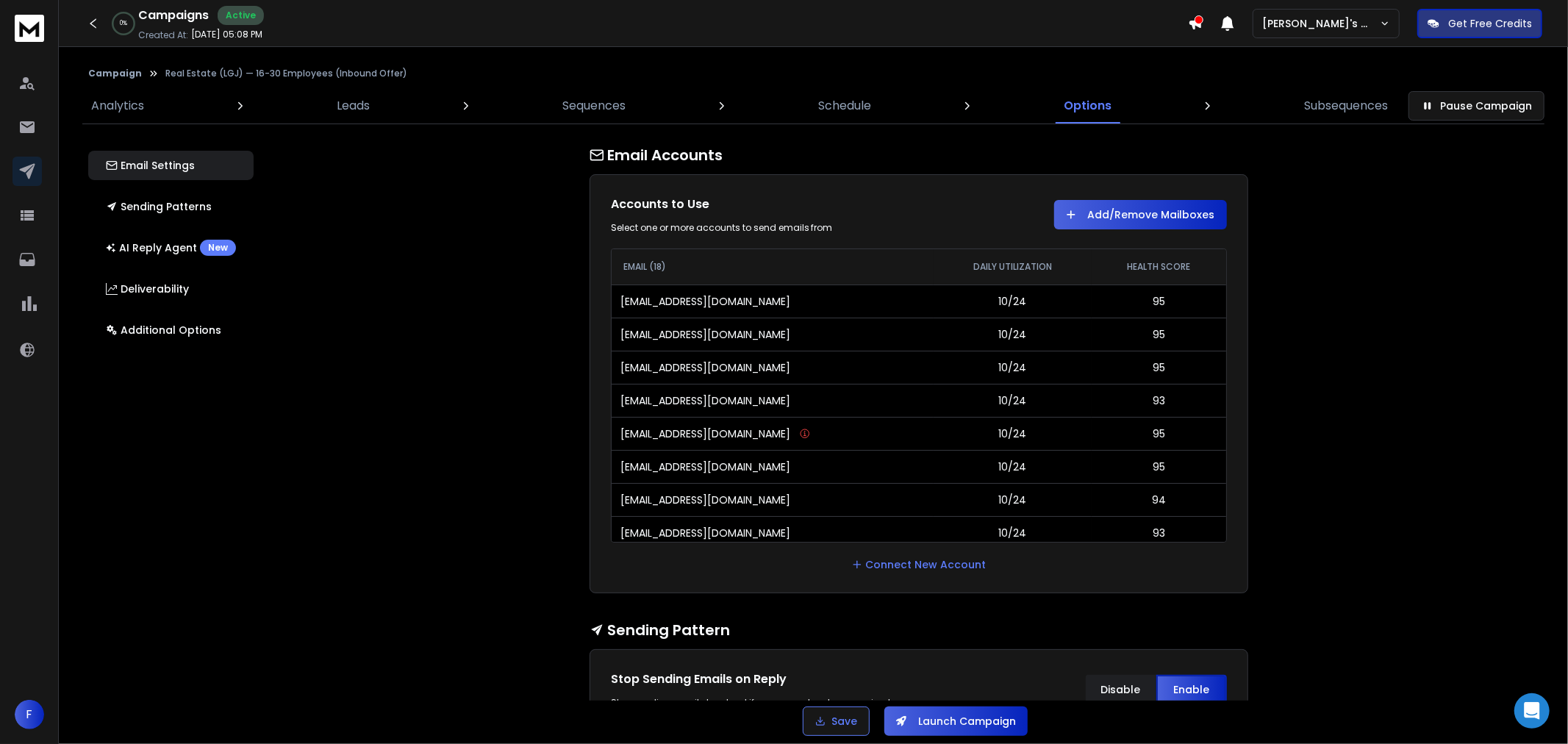
click at [393, 101] on div "Analytics Leads Sequences Schedule Options Subsequences" at bounding box center [739, 105] width 1314 height 35
click at [357, 108] on p "Leads" at bounding box center [353, 106] width 33 height 18
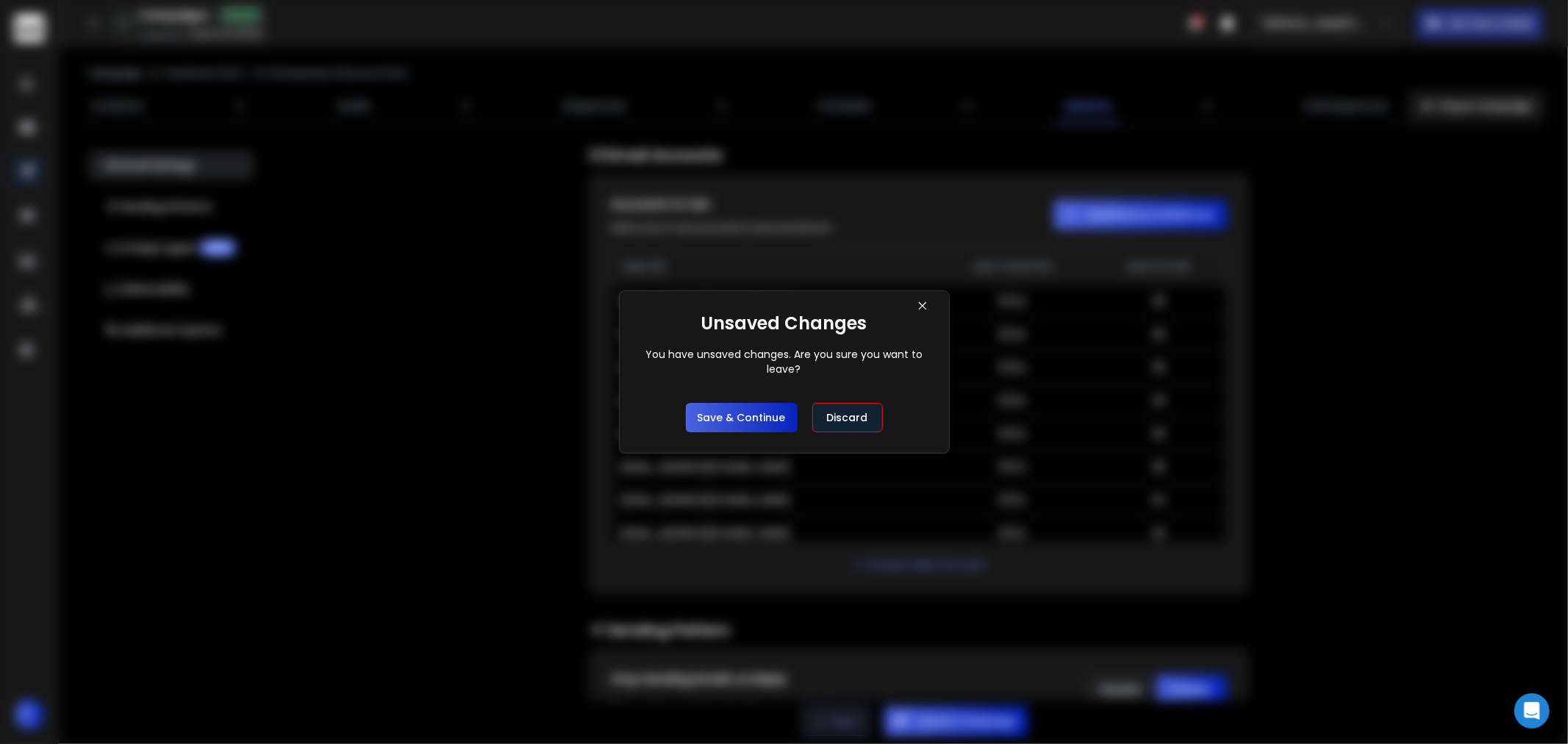
click at [921, 310] on icon at bounding box center [922, 306] width 12 height 12
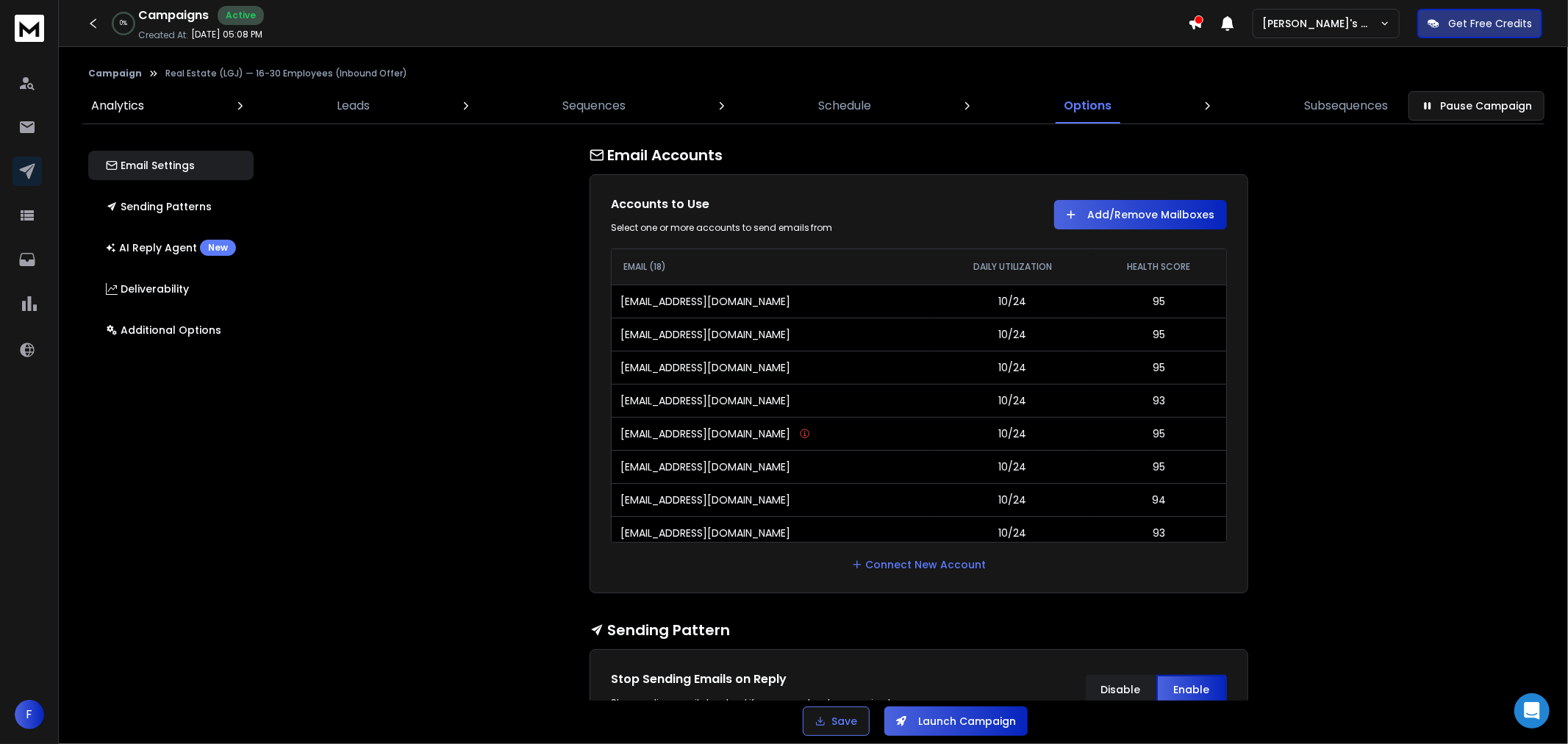
click at [121, 104] on p "Analytics" at bounding box center [117, 106] width 53 height 18
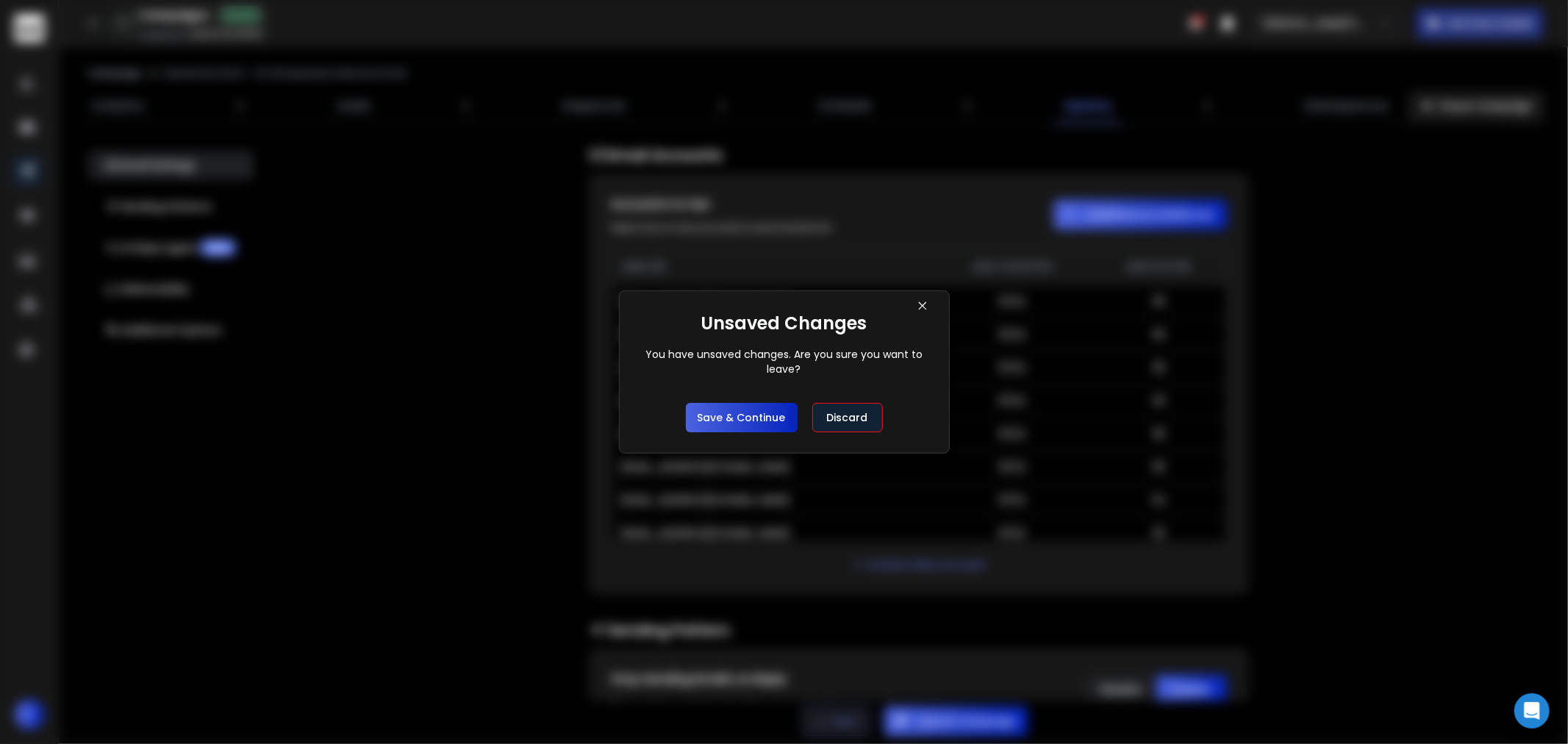
click at [919, 305] on icon at bounding box center [922, 306] width 12 height 12
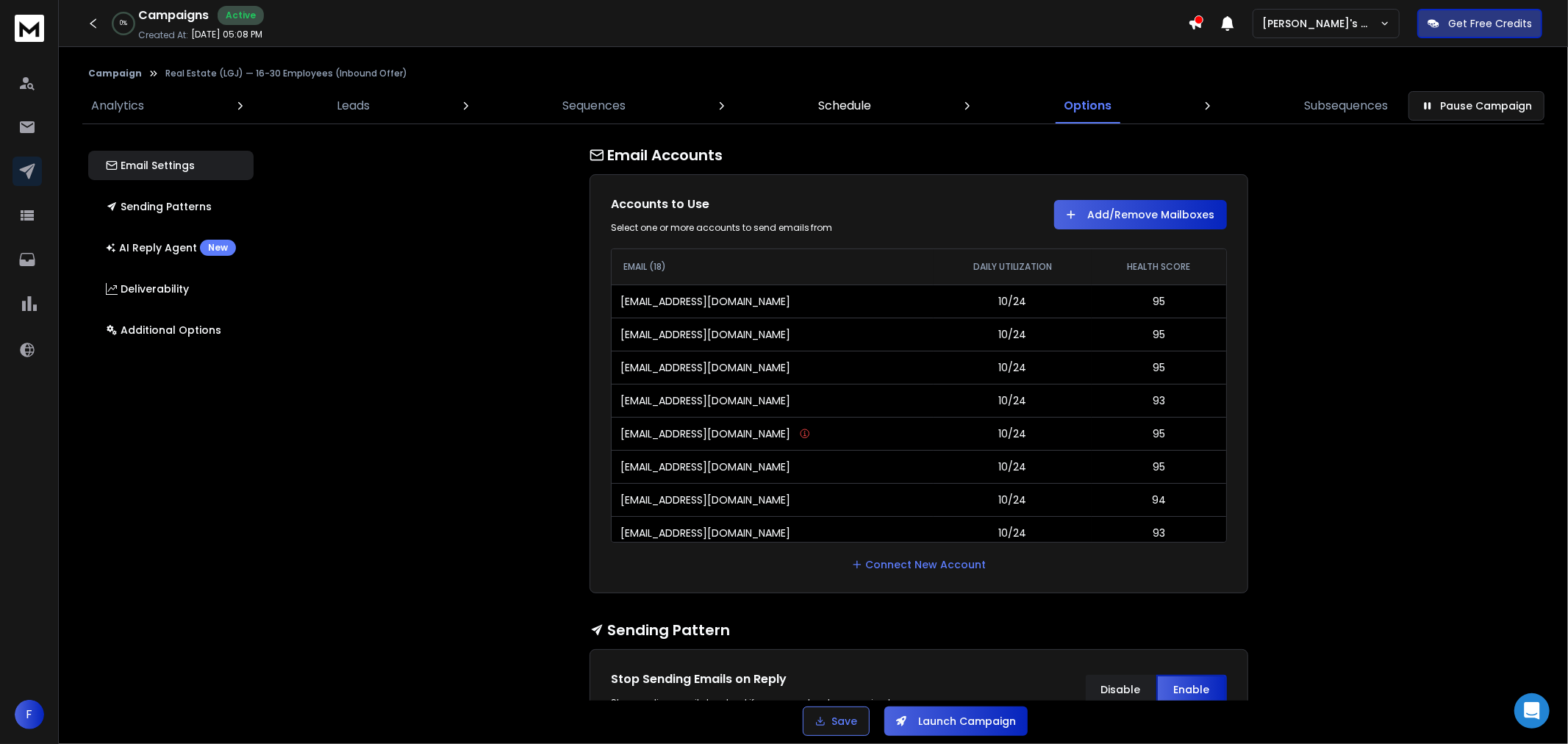
click at [880, 100] on link "Schedule" at bounding box center [844, 105] width 71 height 35
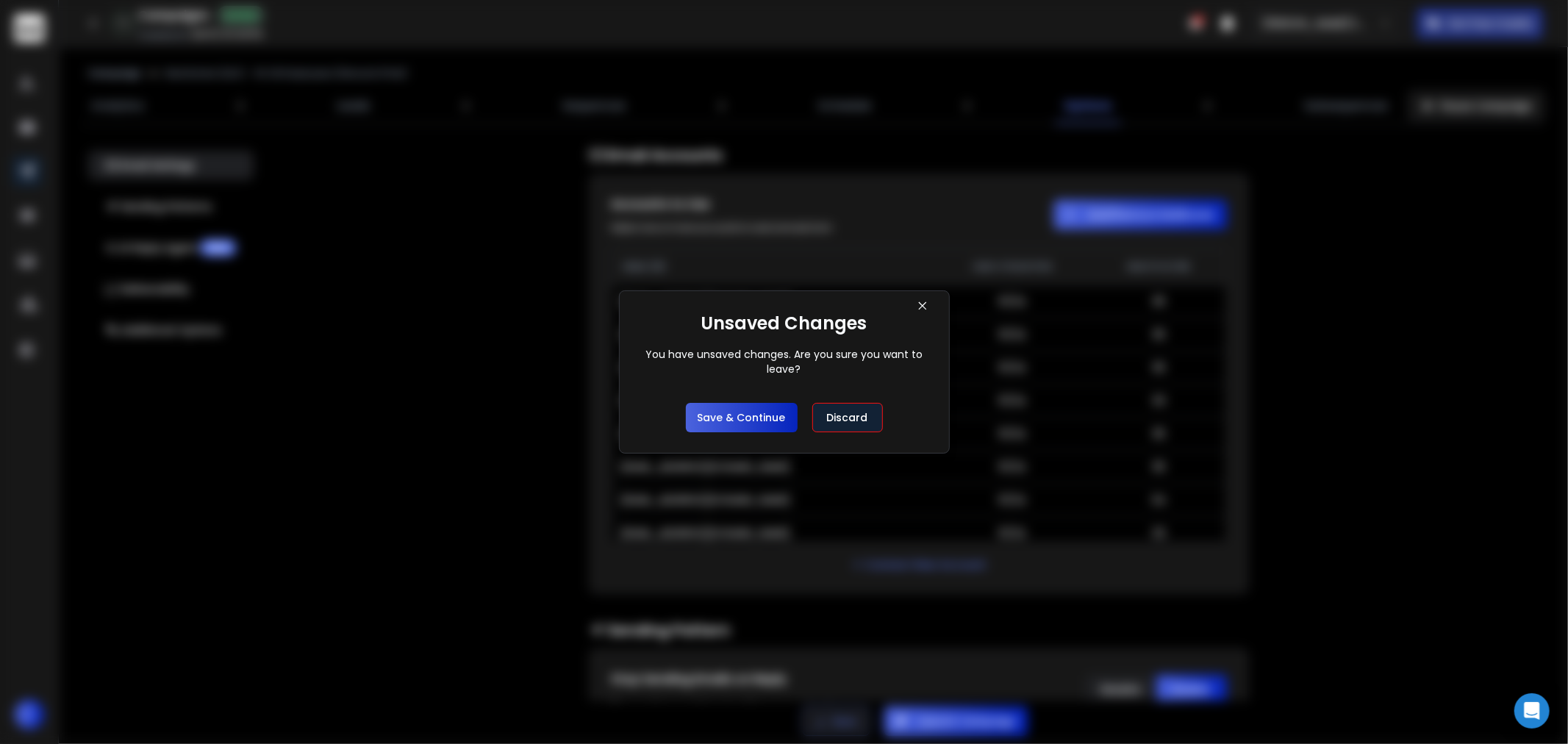
click at [788, 416] on button "Save & Continue" at bounding box center [742, 417] width 112 height 29
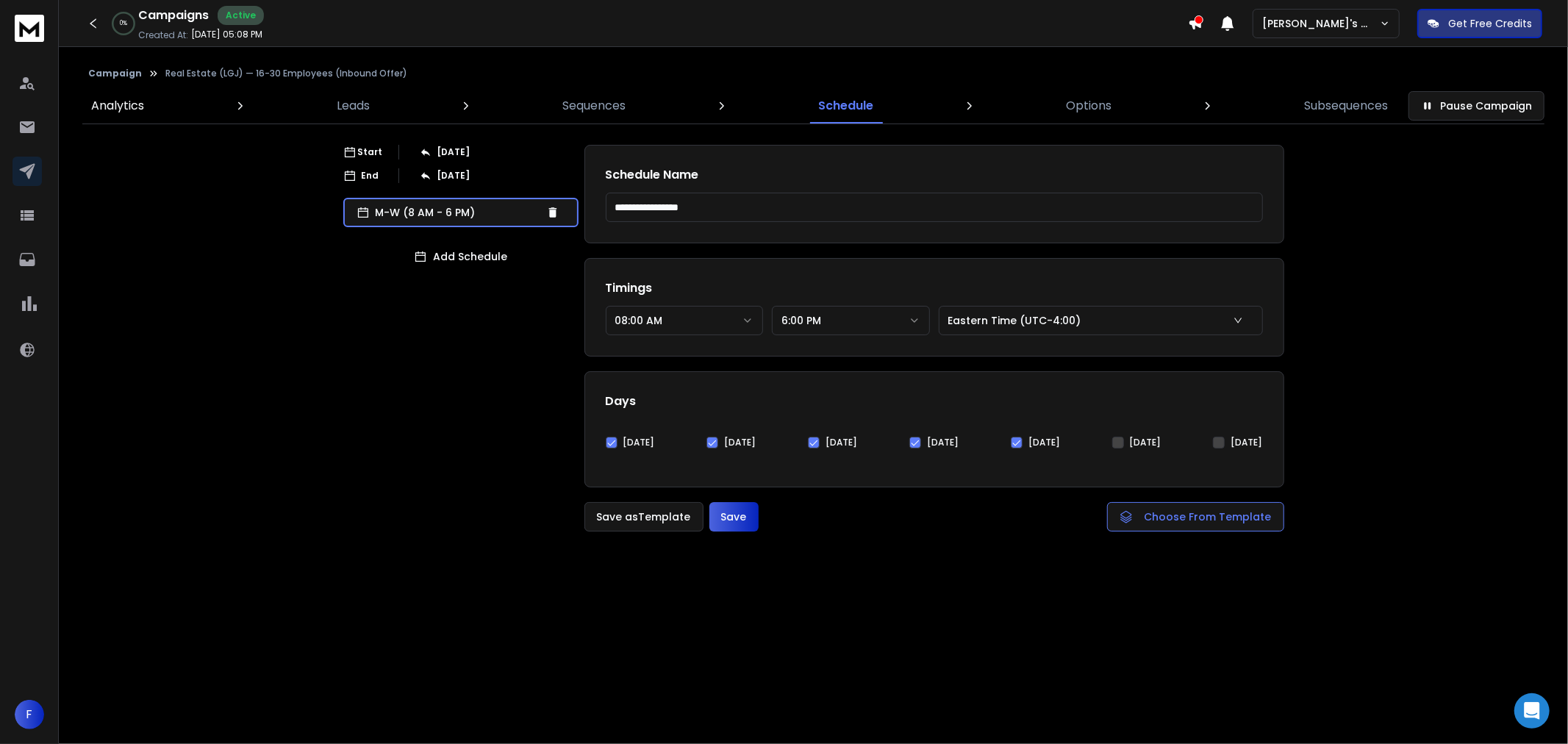
click at [142, 109] on p "Analytics" at bounding box center [117, 106] width 53 height 18
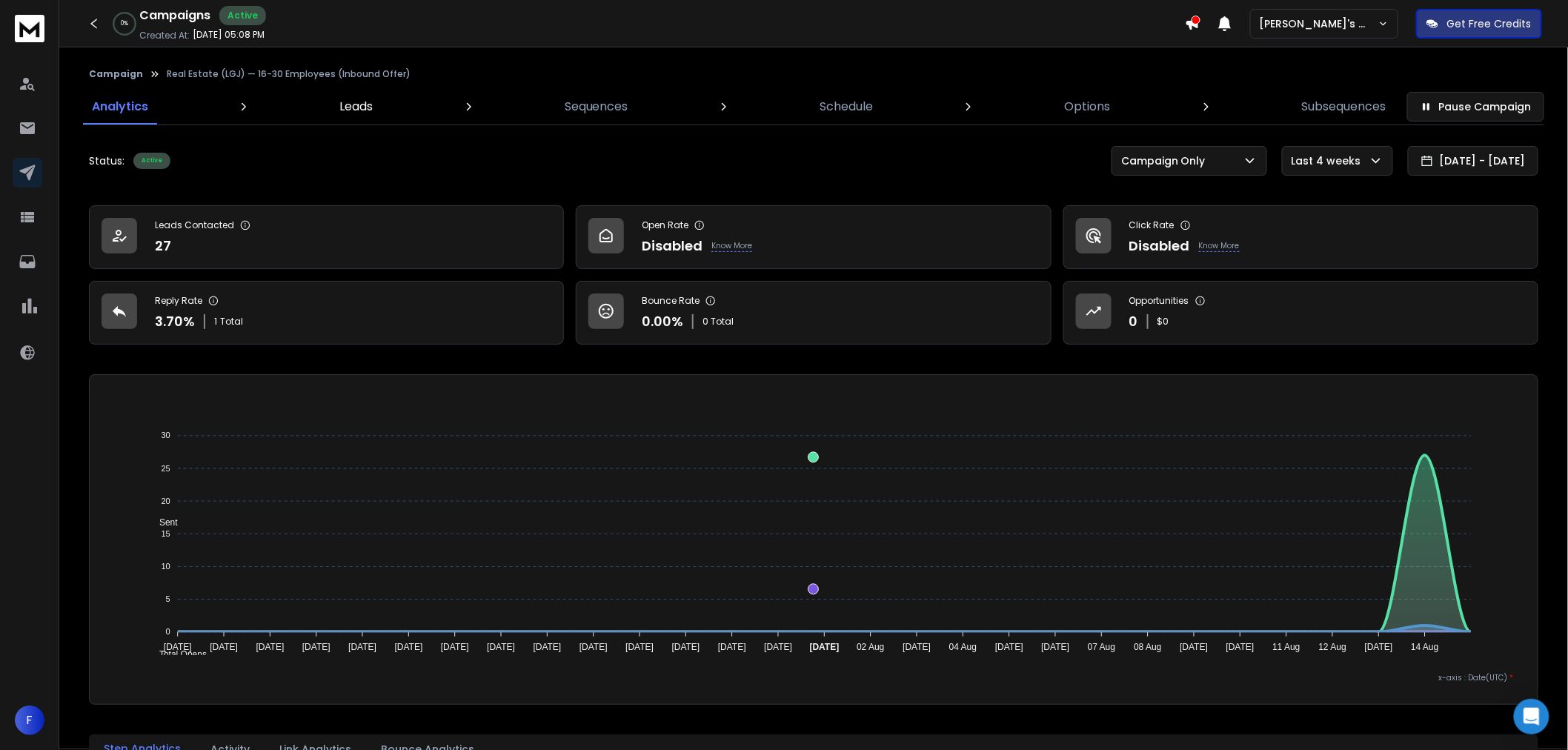
click at [359, 108] on p "Leads" at bounding box center [356, 107] width 33 height 18
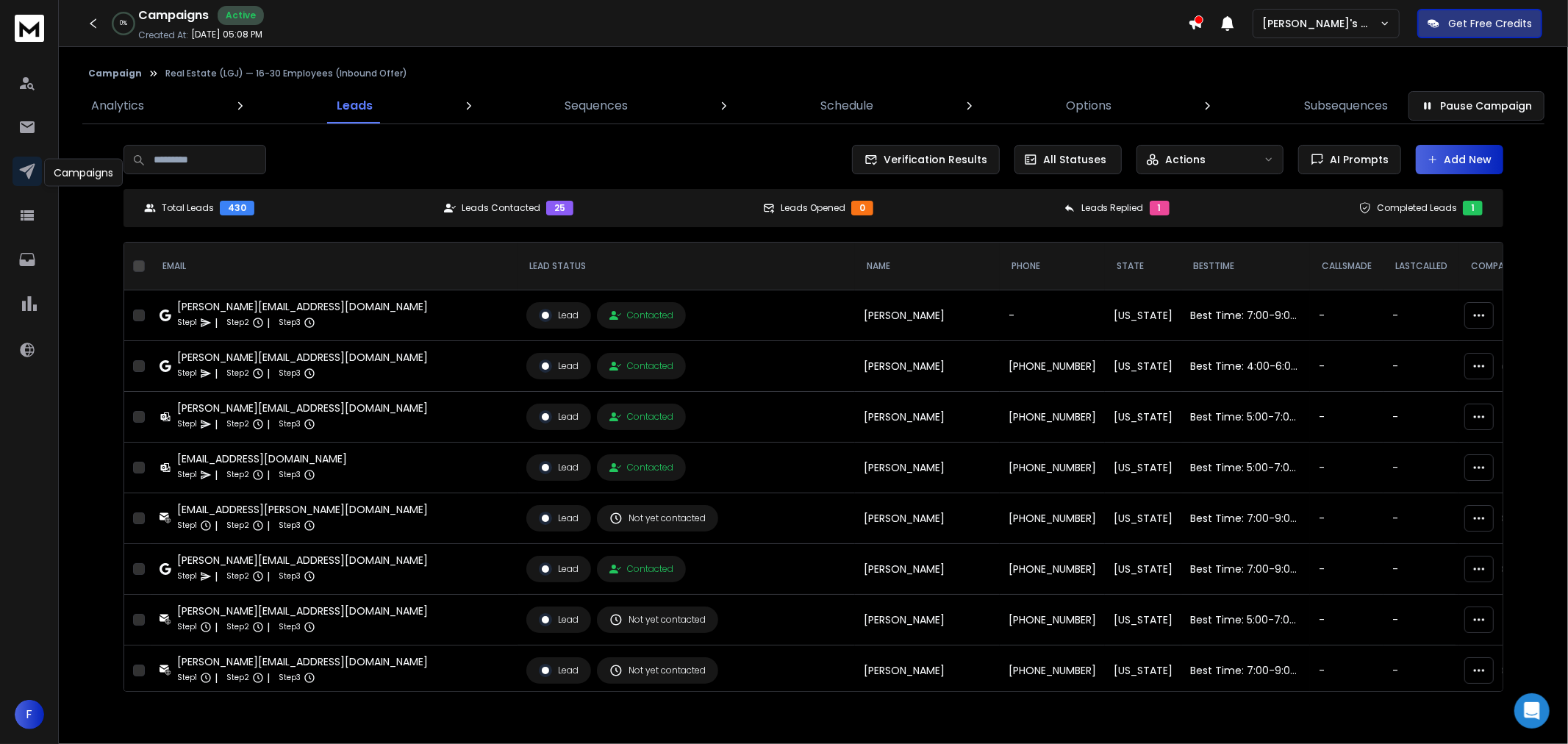
click at [16, 176] on link at bounding box center [27, 171] width 29 height 29
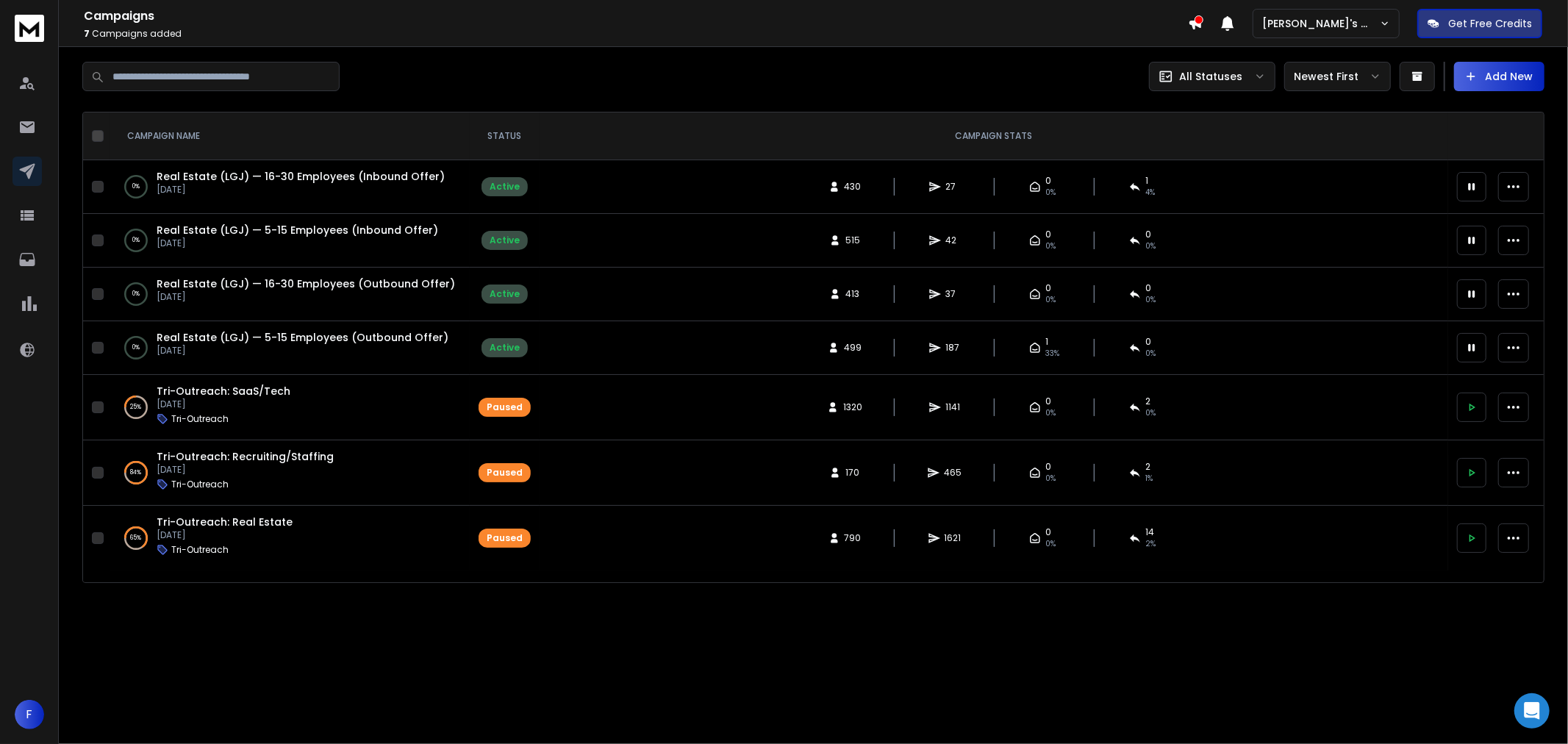
click at [296, 334] on span "Real Estate (LGJ) — 5-15 Employees (Outbound Offer)" at bounding box center [302, 337] width 292 height 15
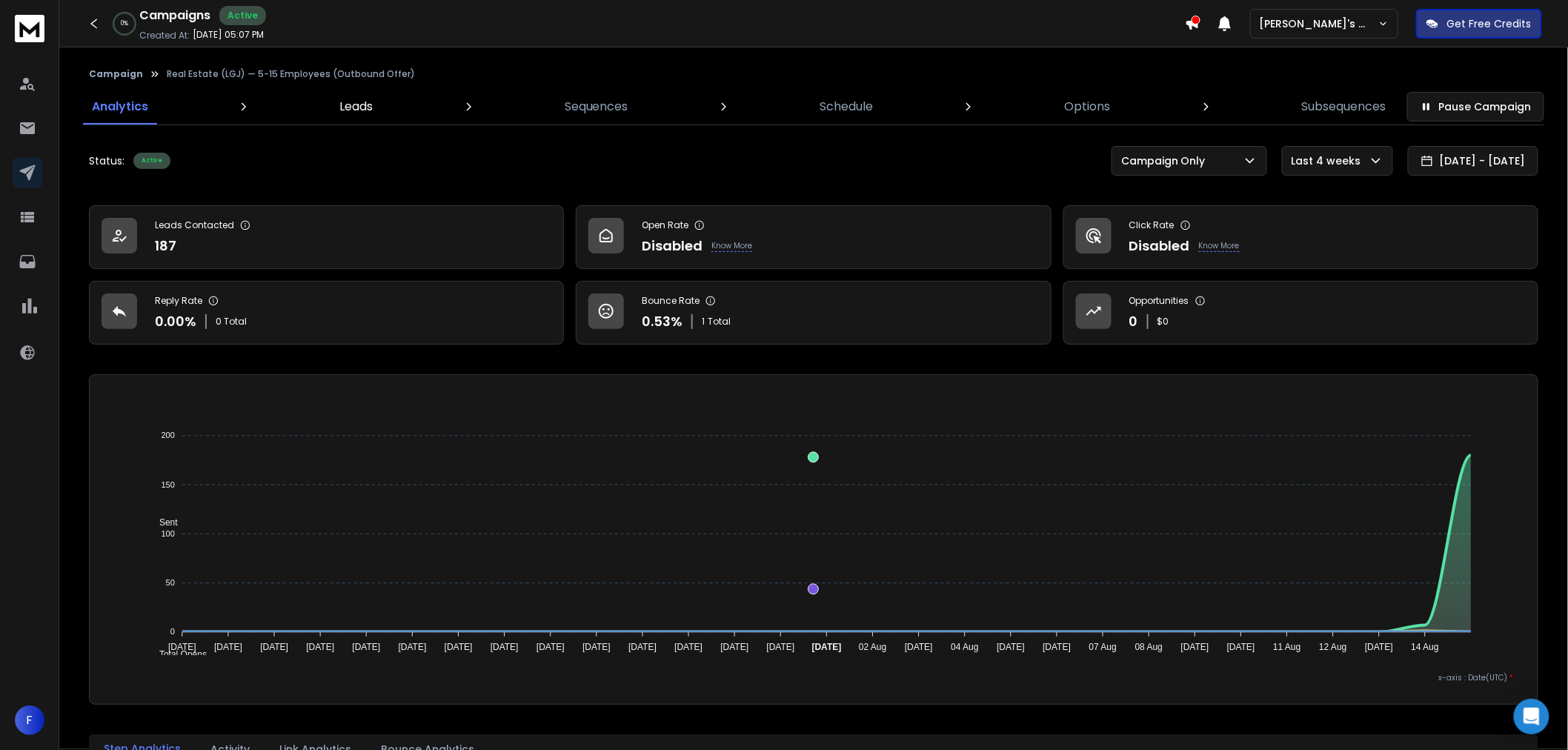
click at [342, 110] on p "Leads" at bounding box center [356, 107] width 33 height 18
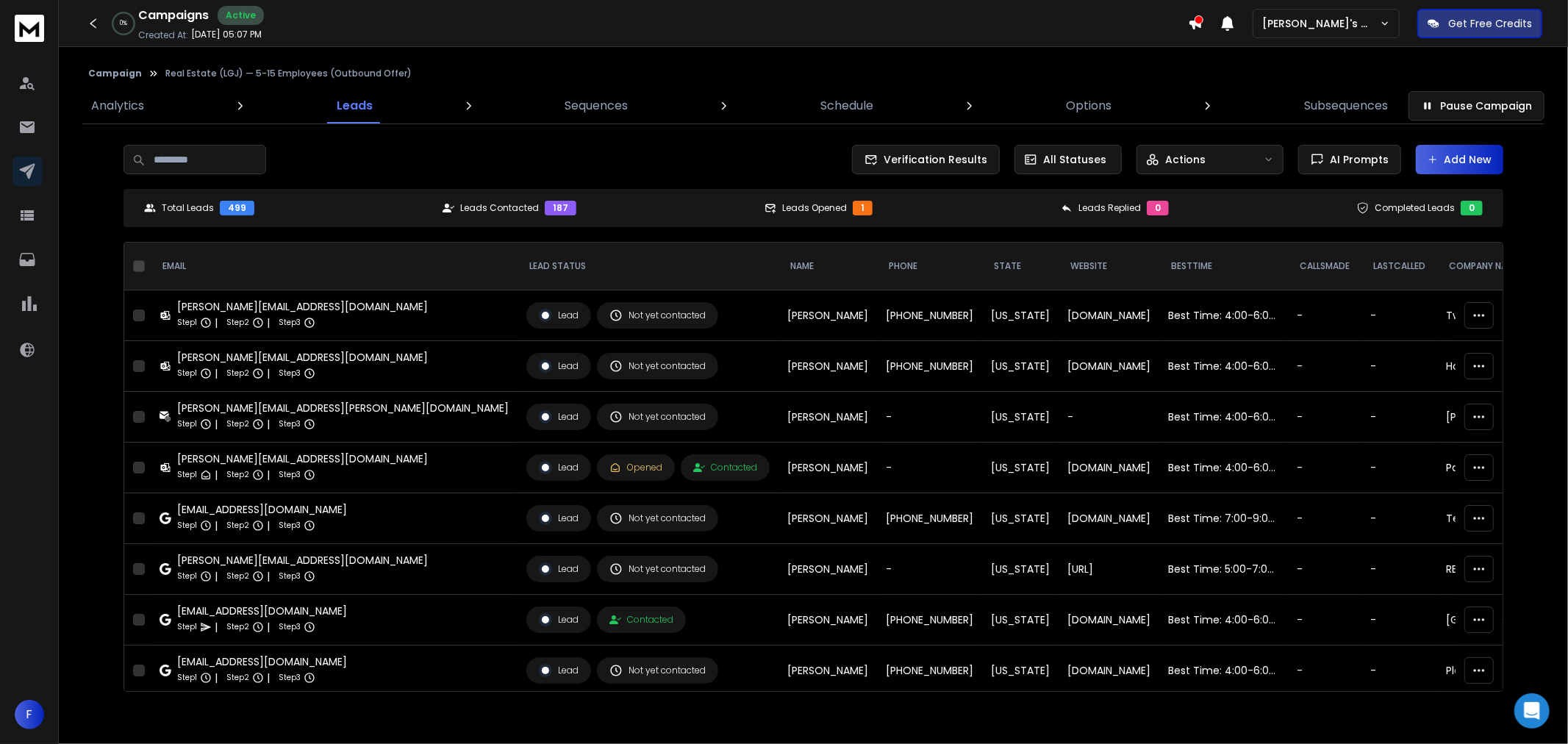
click at [287, 458] on div "[PERSON_NAME][EMAIL_ADDRESS][DOMAIN_NAME]" at bounding box center [302, 459] width 251 height 15
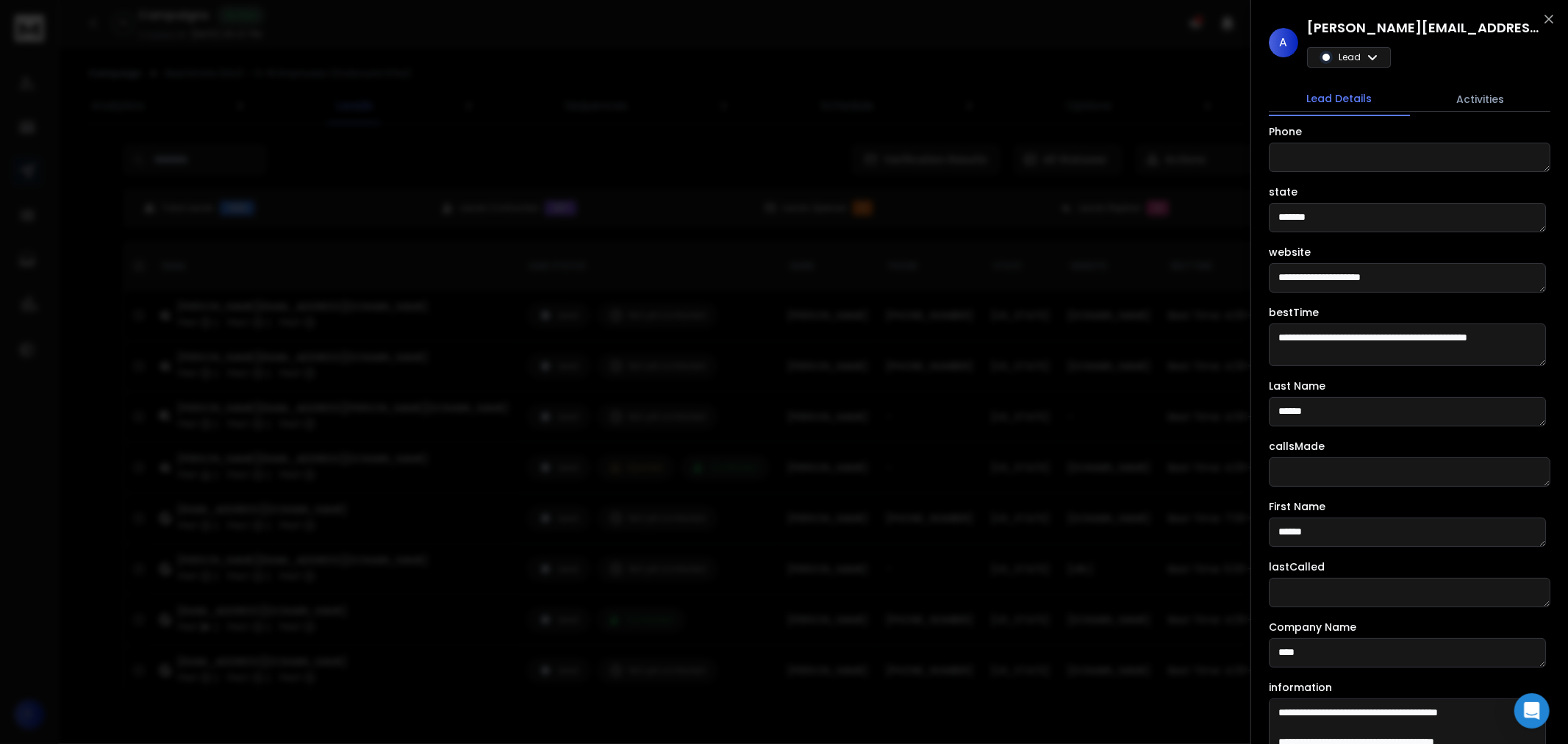
click at [548, 272] on div at bounding box center [784, 372] width 1568 height 744
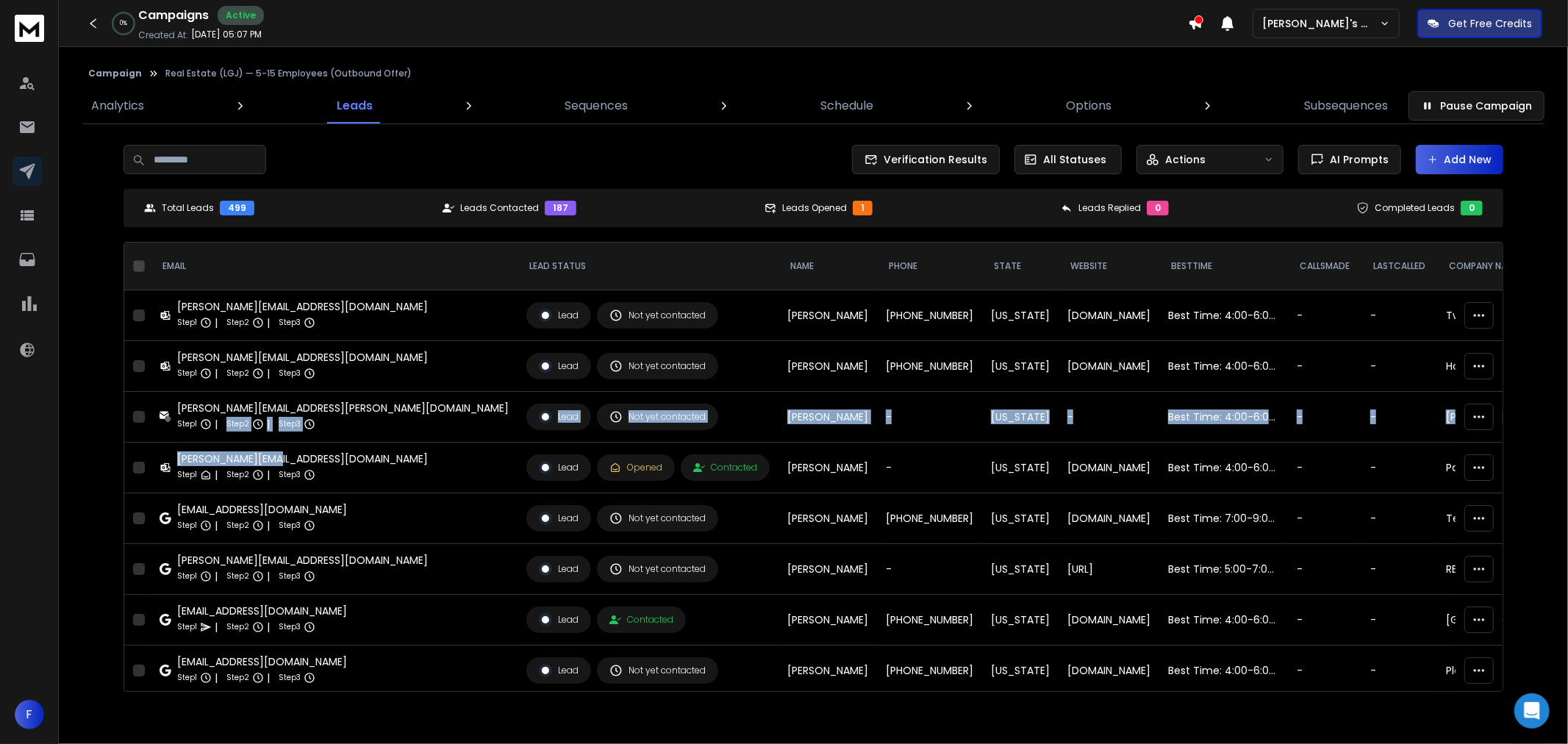
drag, startPoint x: 281, startPoint y: 458, endPoint x: 116, endPoint y: 193, distance: 312.2
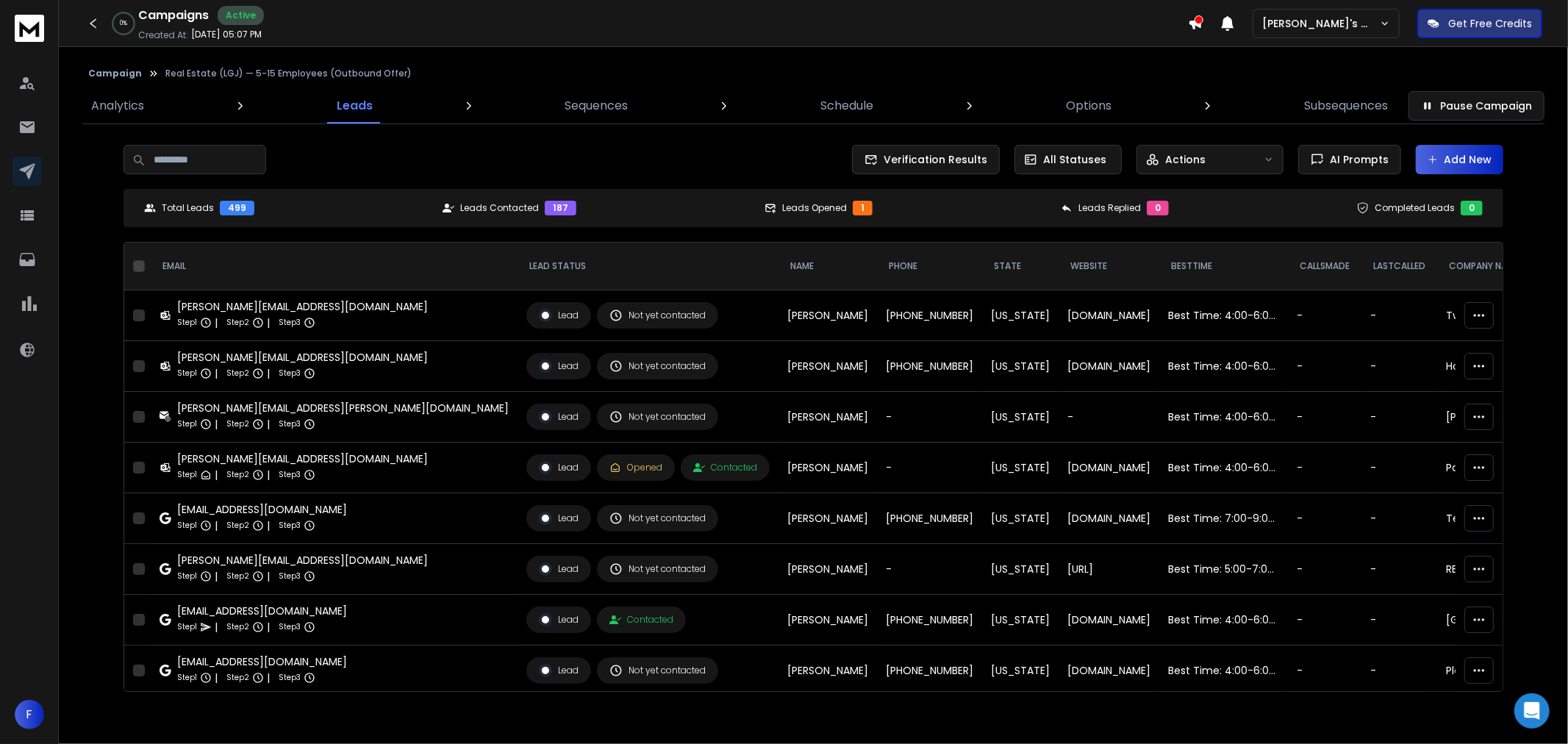
click at [608, 54] on div "Campaign Real Estate (LGJ) — 5-15 Employees (Outbound Offer) Analytics Leads Se…" at bounding box center [813, 372] width 1509 height 651
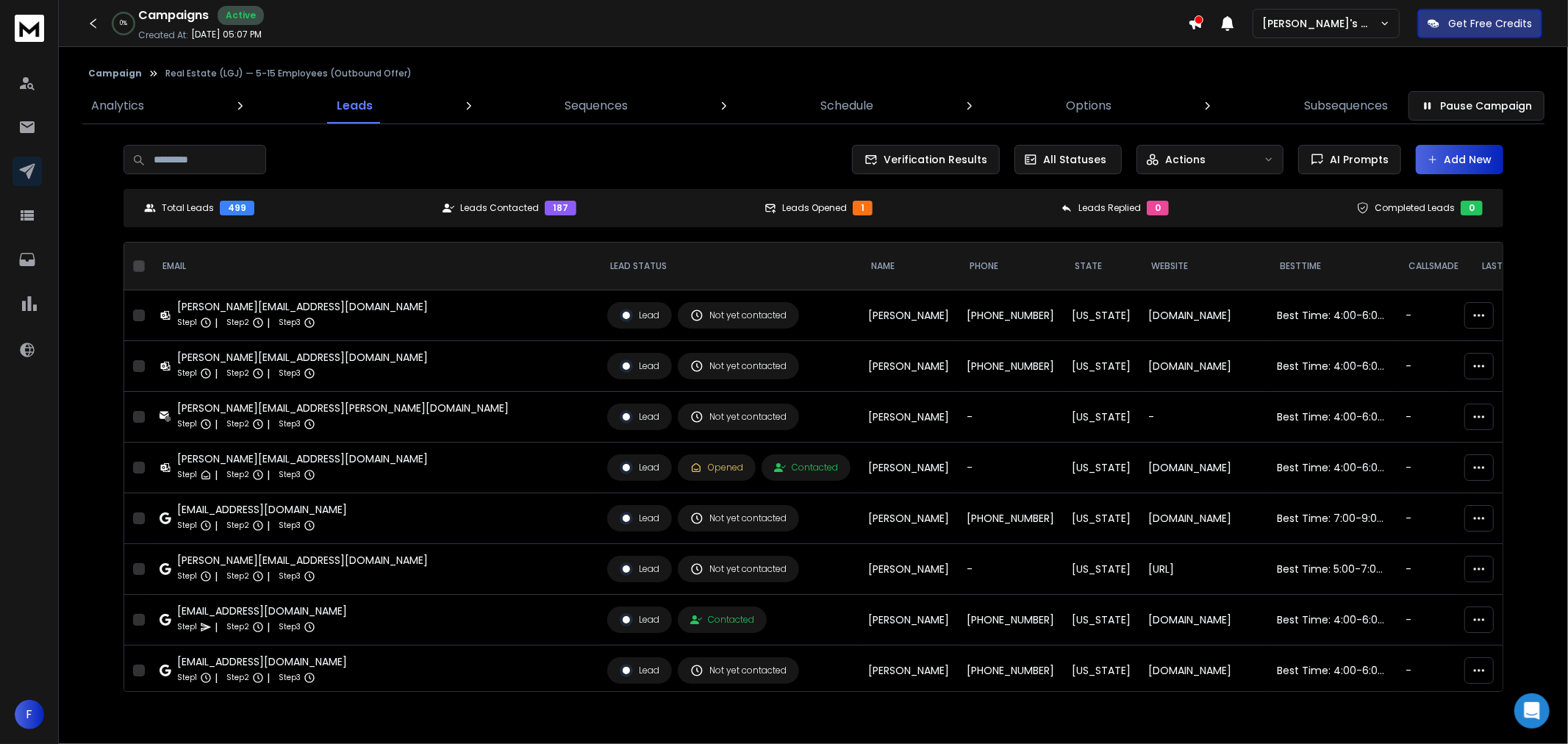
click at [535, 210] on div "Leads Contacted 187" at bounding box center [509, 208] width 134 height 15
click at [555, 207] on div "187" at bounding box center [560, 208] width 31 height 15
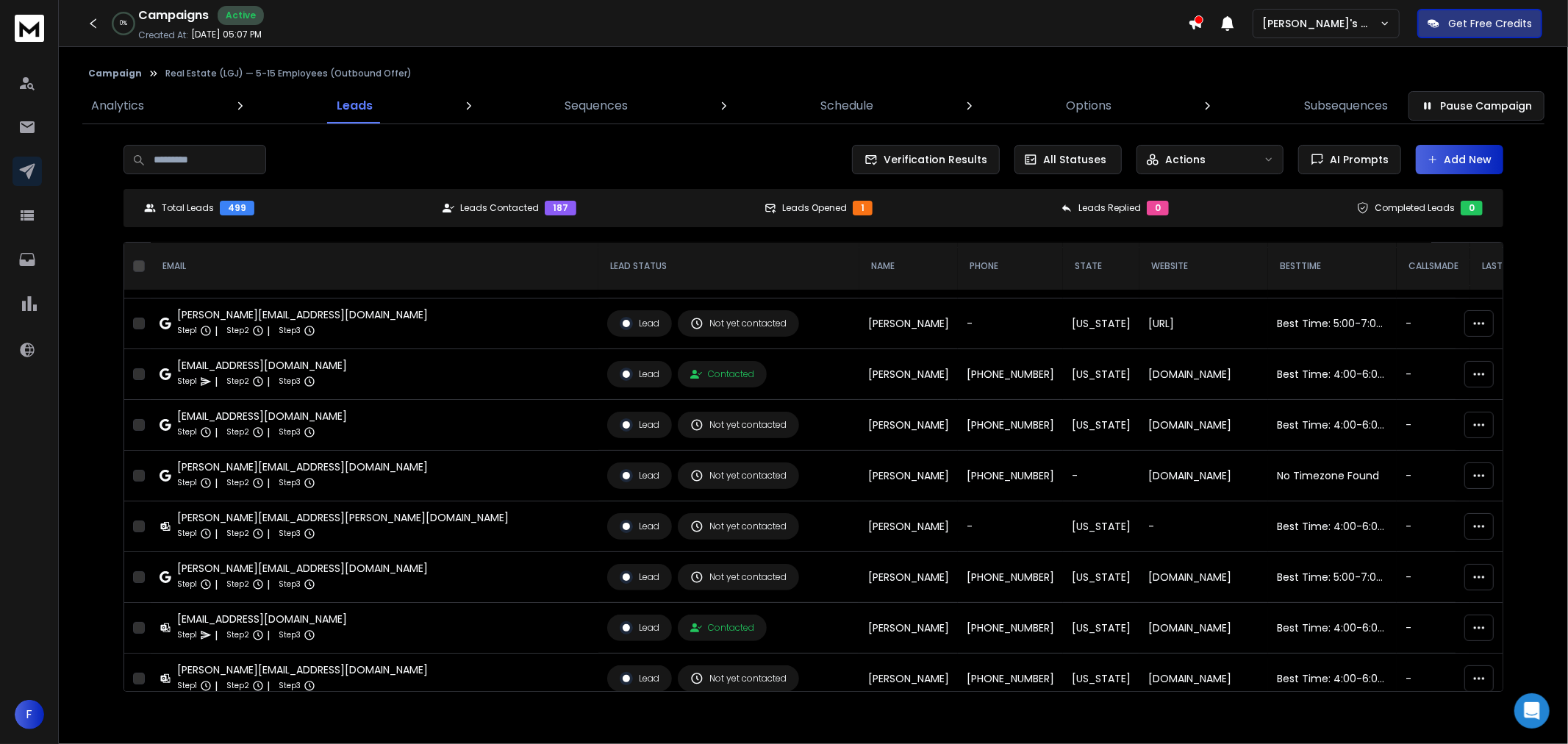
scroll to position [81, 0]
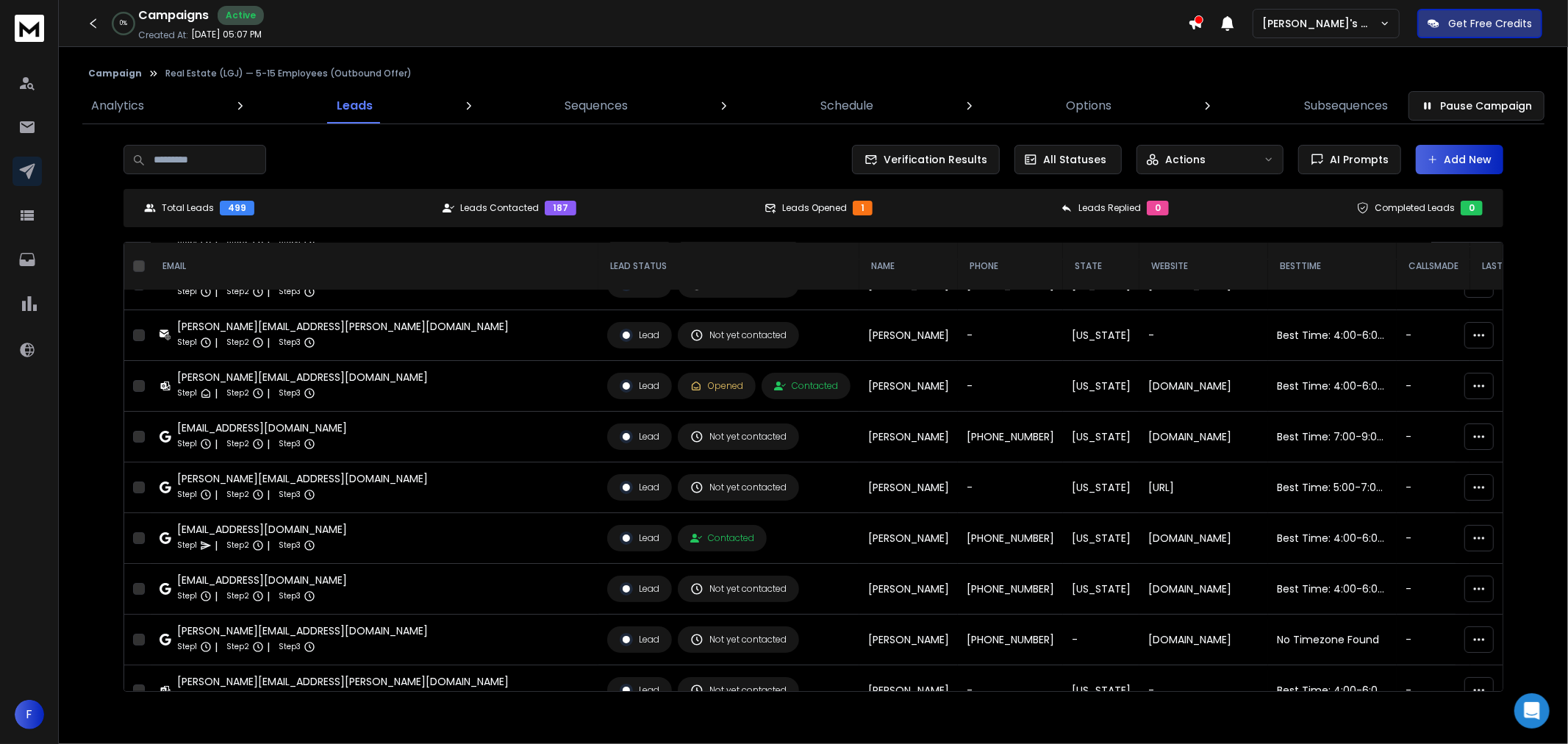
click at [343, 377] on div "[PERSON_NAME][EMAIL_ADDRESS][DOMAIN_NAME]" at bounding box center [302, 377] width 251 height 15
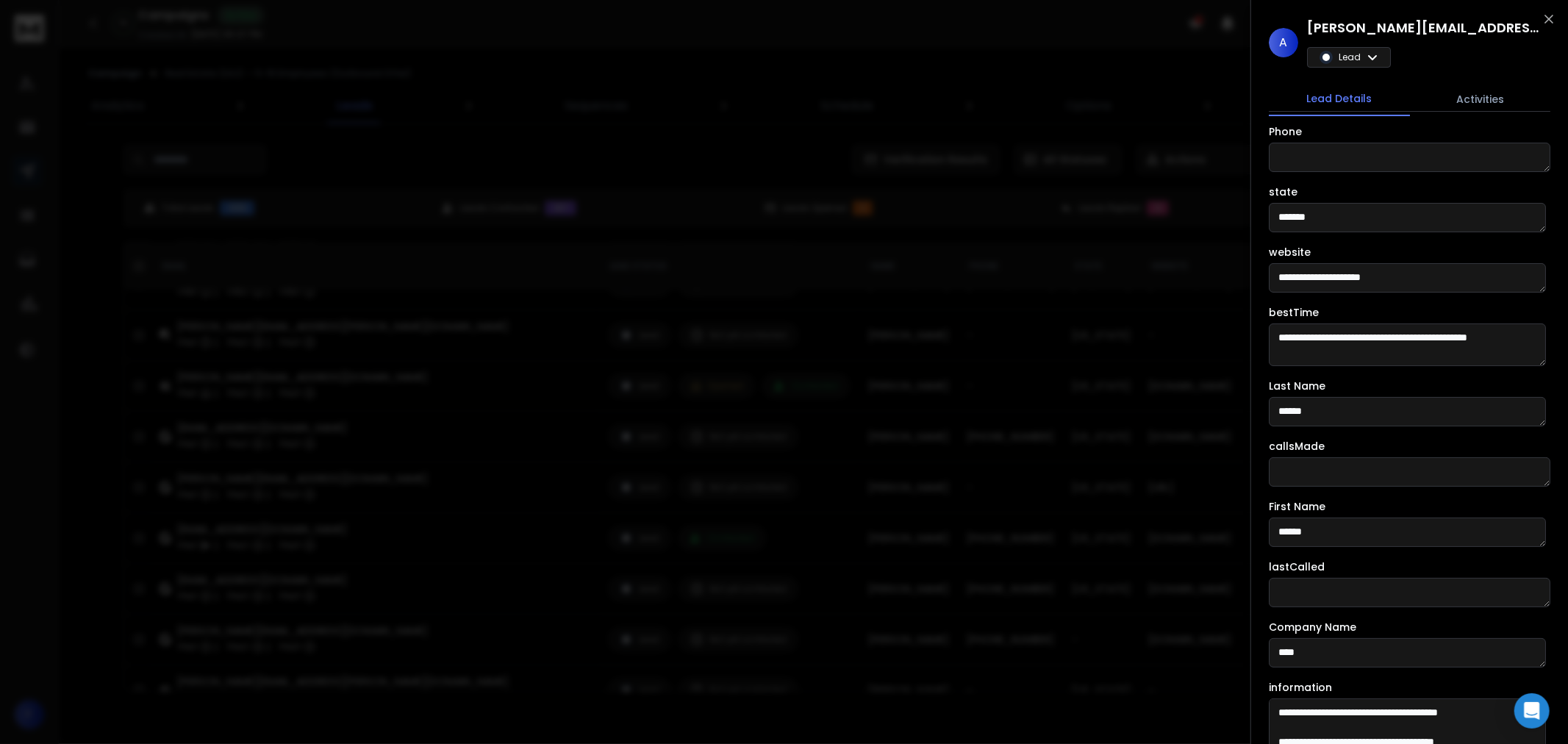
click at [1367, 476] on textarea at bounding box center [1409, 472] width 281 height 29
click at [1375, 163] on textarea at bounding box center [1409, 157] width 281 height 29
click at [1451, 103] on button "Activities" at bounding box center [1480, 99] width 141 height 32
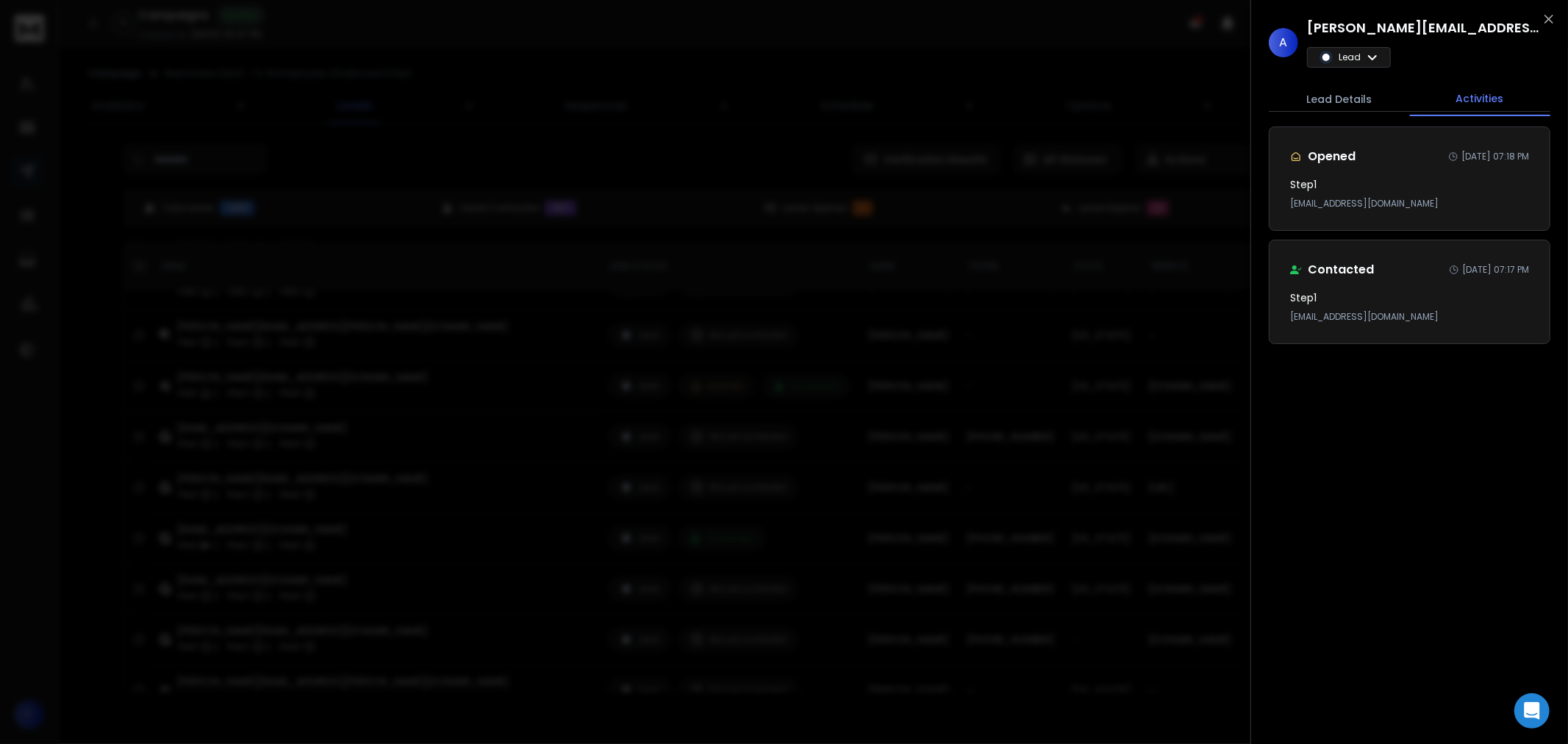
click at [1327, 98] on button "Lead Details" at bounding box center [1339, 99] width 141 height 32
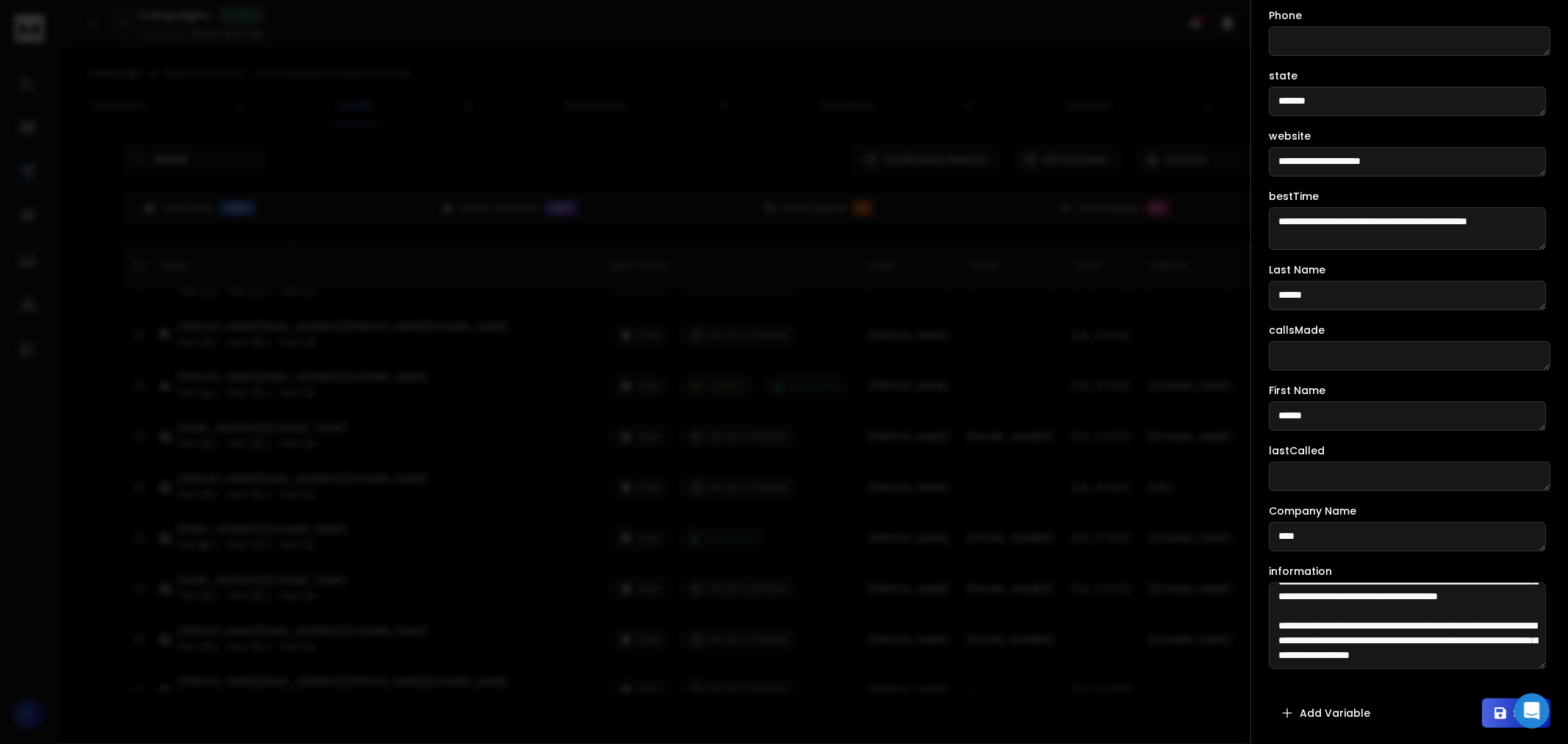
scroll to position [0, 0]
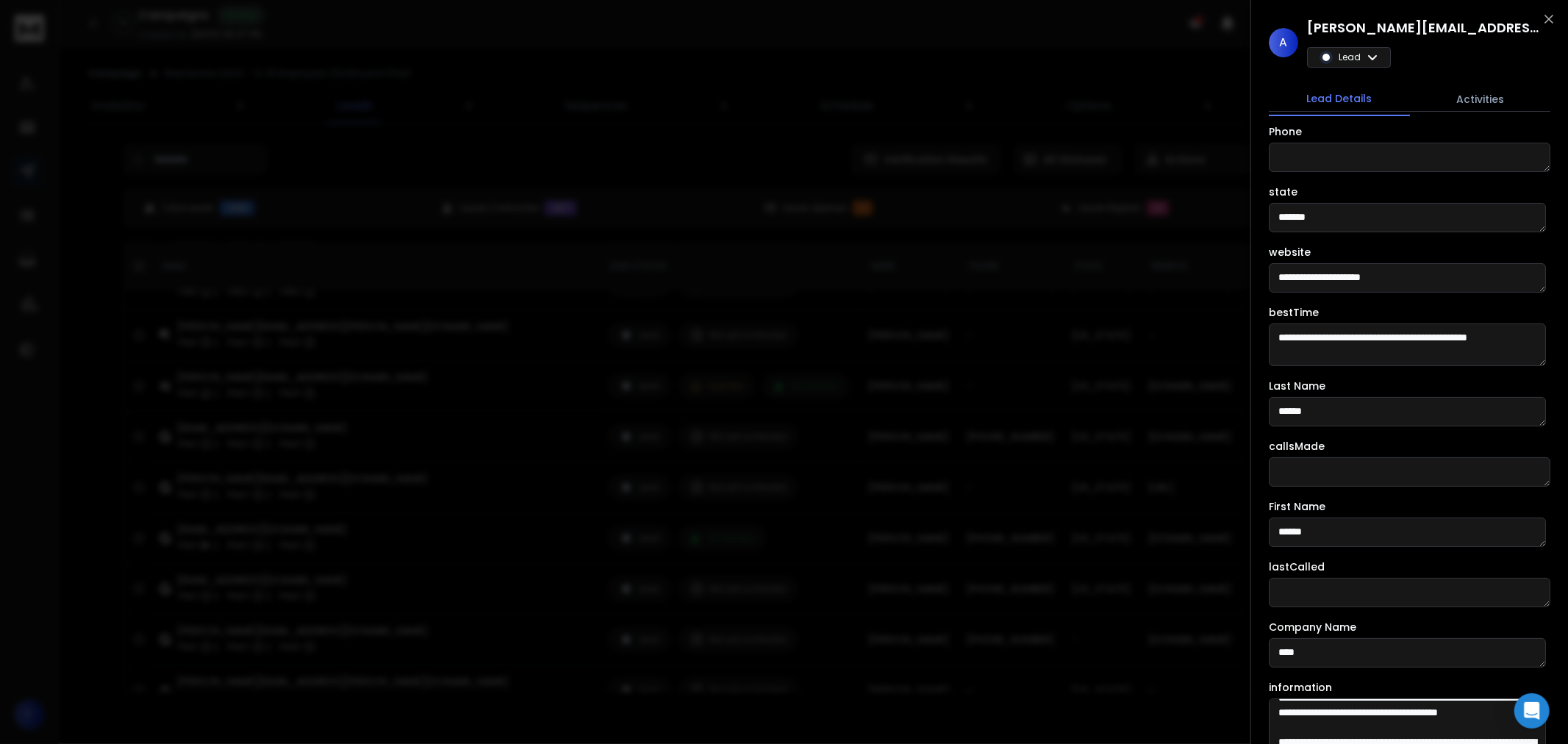
click at [1384, 153] on textarea at bounding box center [1409, 157] width 281 height 29
click at [1542, 19] on icon "button" at bounding box center [1549, 19] width 15 height 15
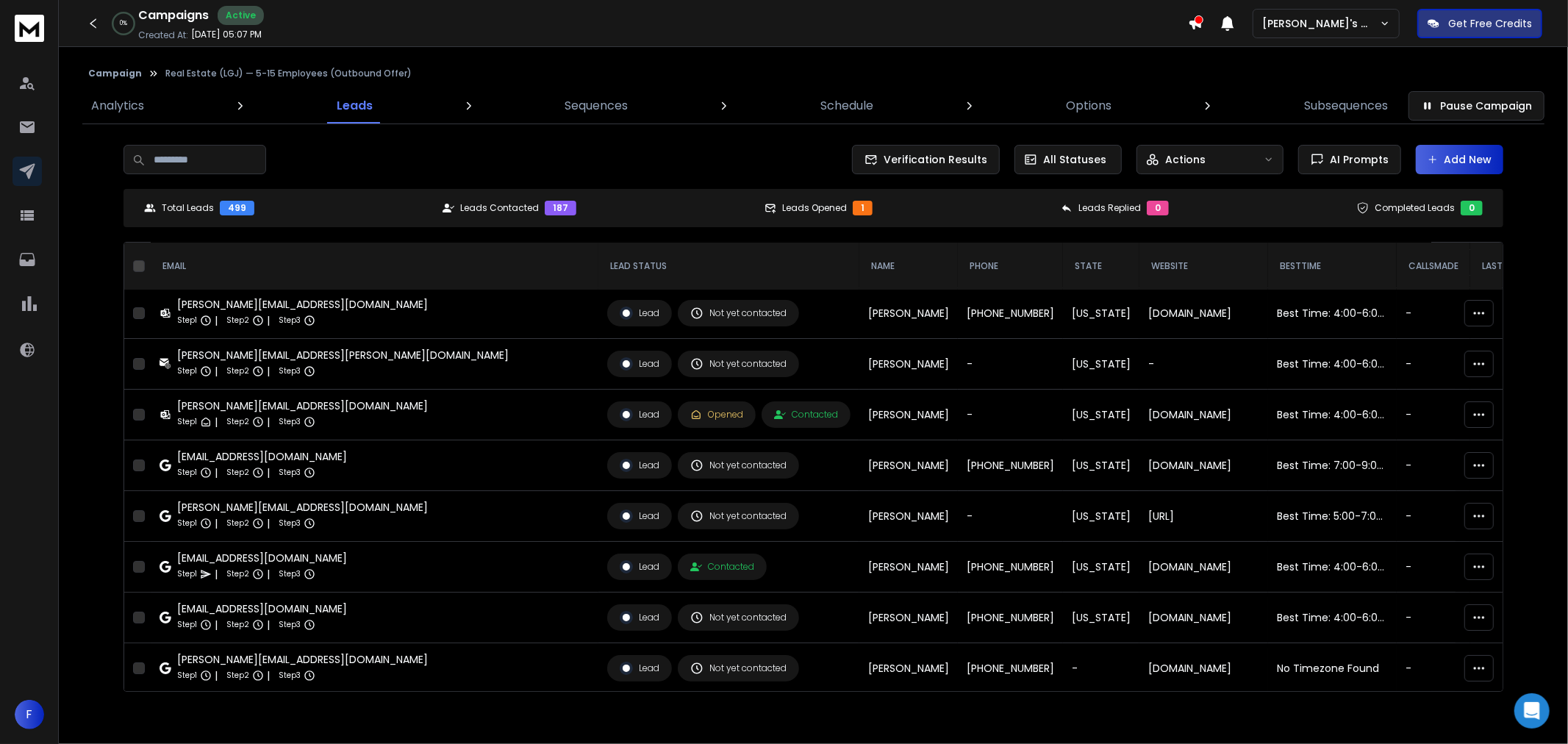
scroll to position [81, 0]
